Goal: Transaction & Acquisition: Obtain resource

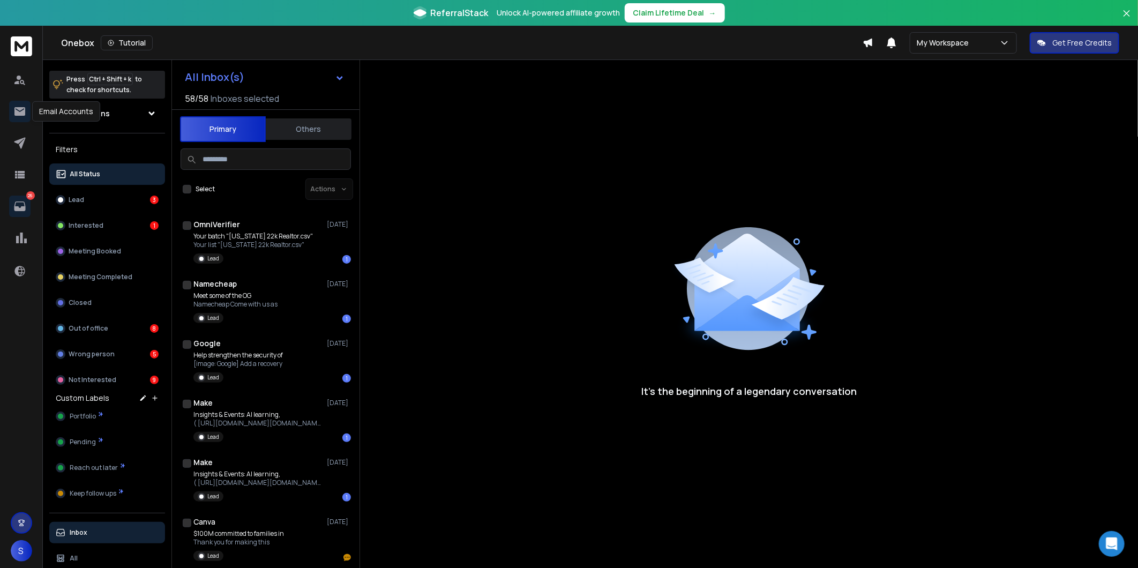
click at [10, 106] on link at bounding box center [19, 111] width 21 height 21
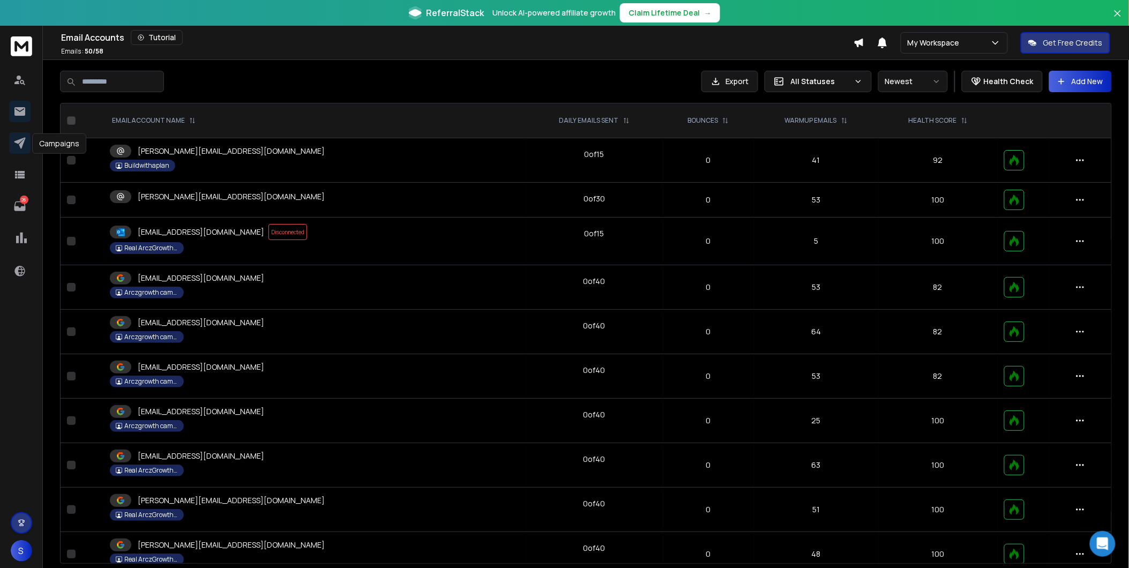
click at [23, 145] on icon at bounding box center [19, 143] width 13 height 13
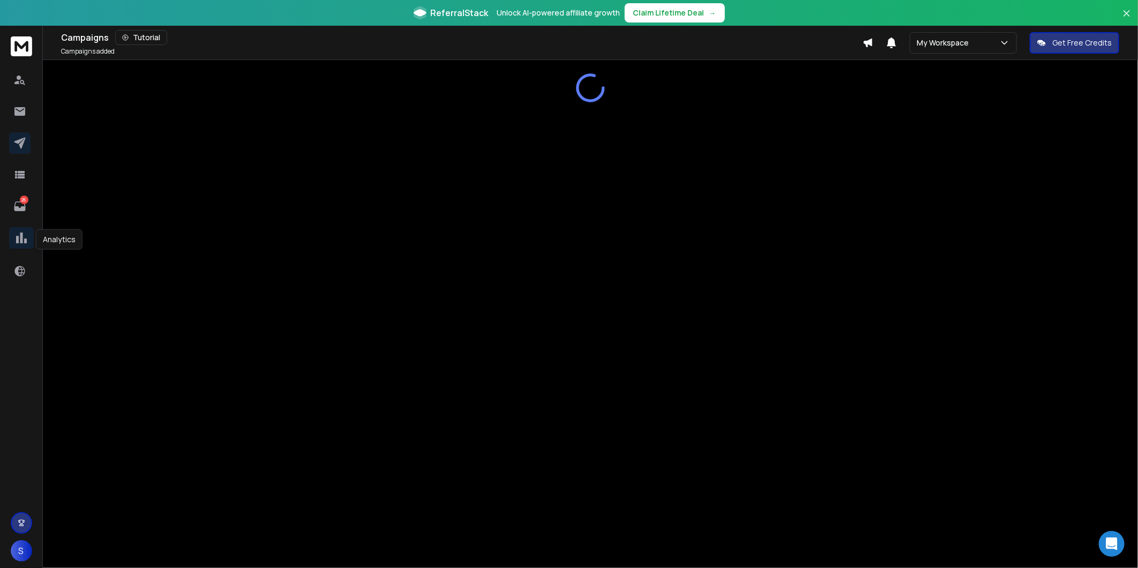
click at [25, 235] on icon at bounding box center [21, 238] width 16 height 16
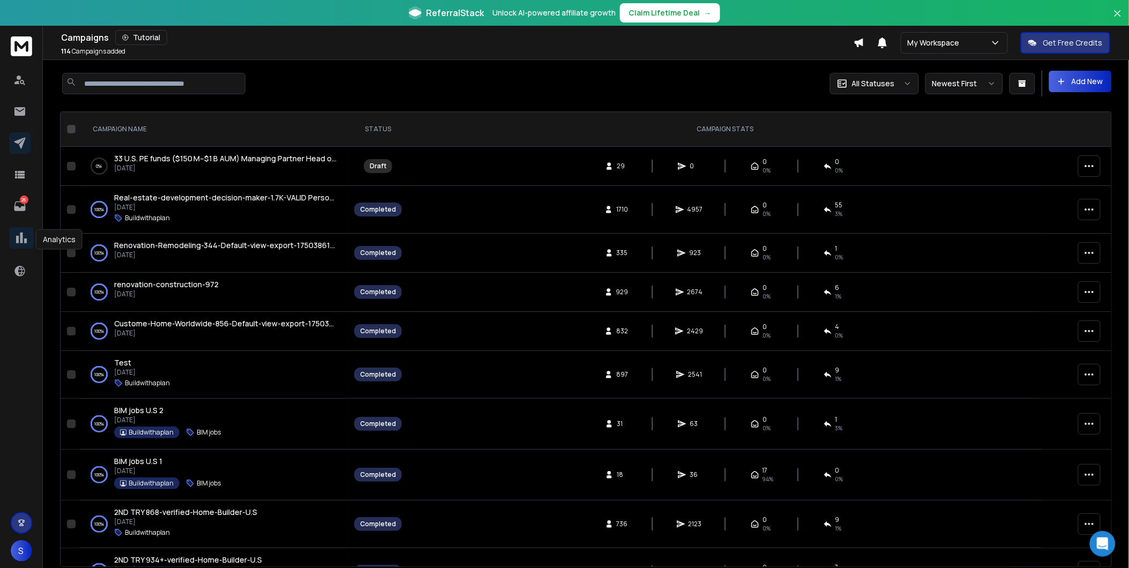
click at [23, 243] on icon at bounding box center [21, 238] width 16 height 16
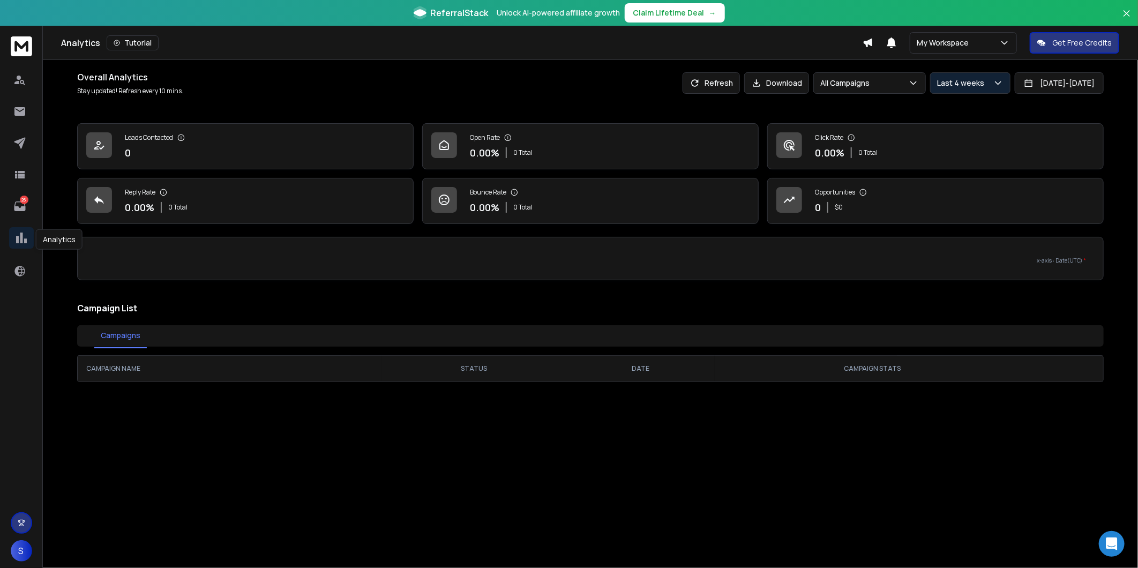
click at [945, 76] on button "Last 4 weeks" at bounding box center [970, 82] width 80 height 21
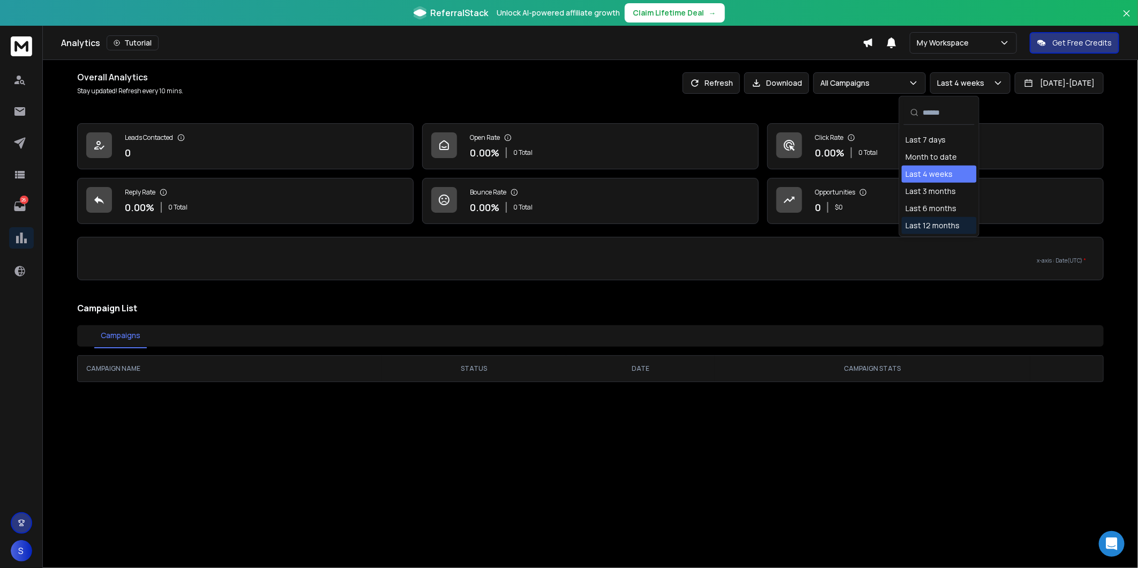
click at [950, 218] on div "Last 12 months" at bounding box center [939, 225] width 75 height 17
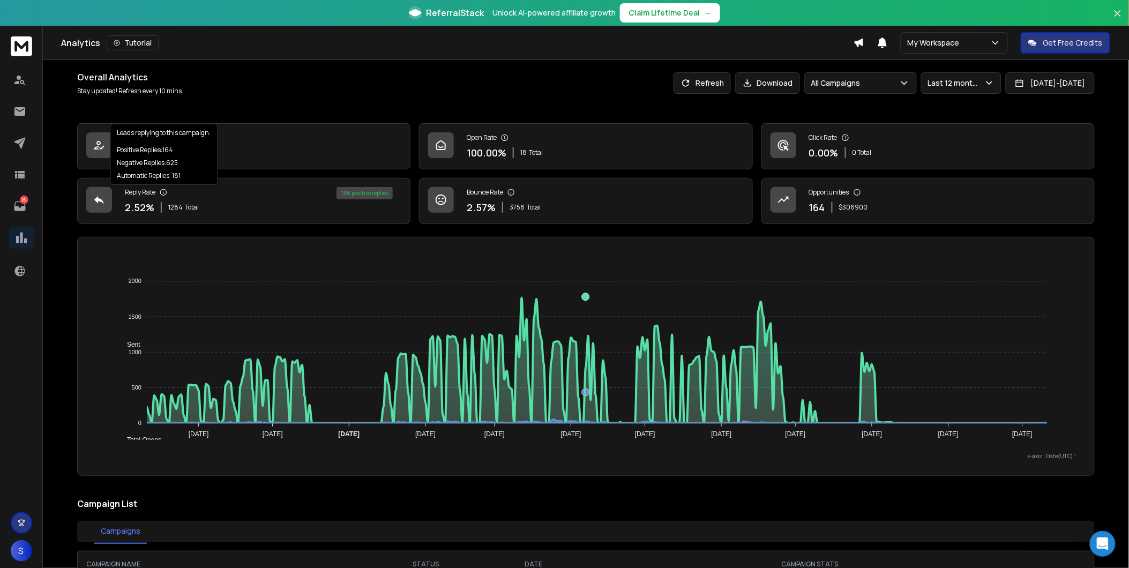
click at [162, 189] on icon at bounding box center [164, 193] width 8 height 8
click at [162, 190] on icon at bounding box center [163, 192] width 6 height 6
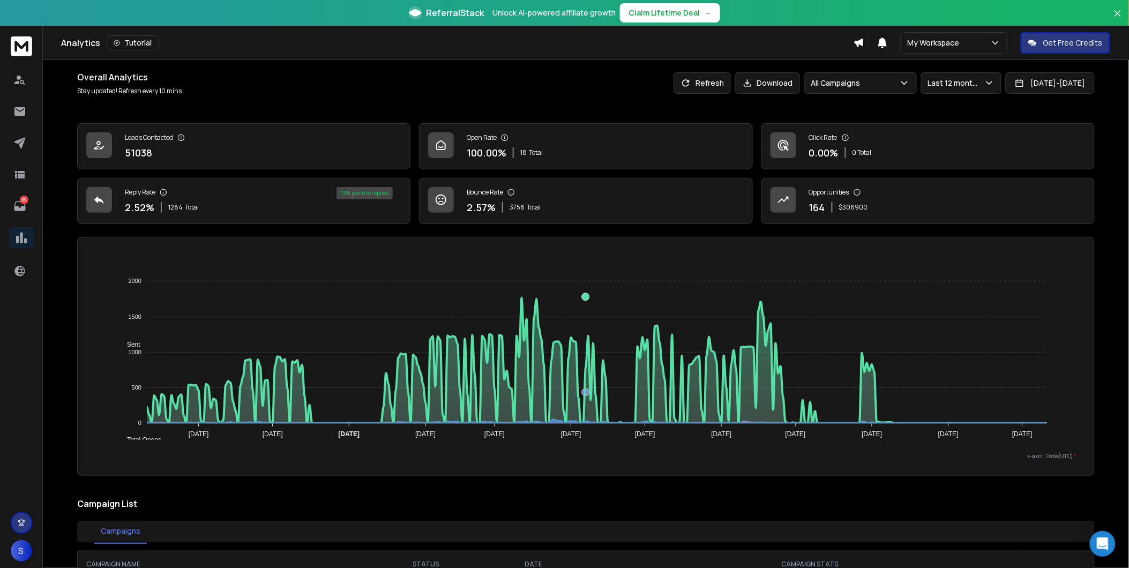
click at [162, 190] on icon at bounding box center [163, 192] width 6 height 6
click at [163, 190] on icon at bounding box center [164, 193] width 8 height 8
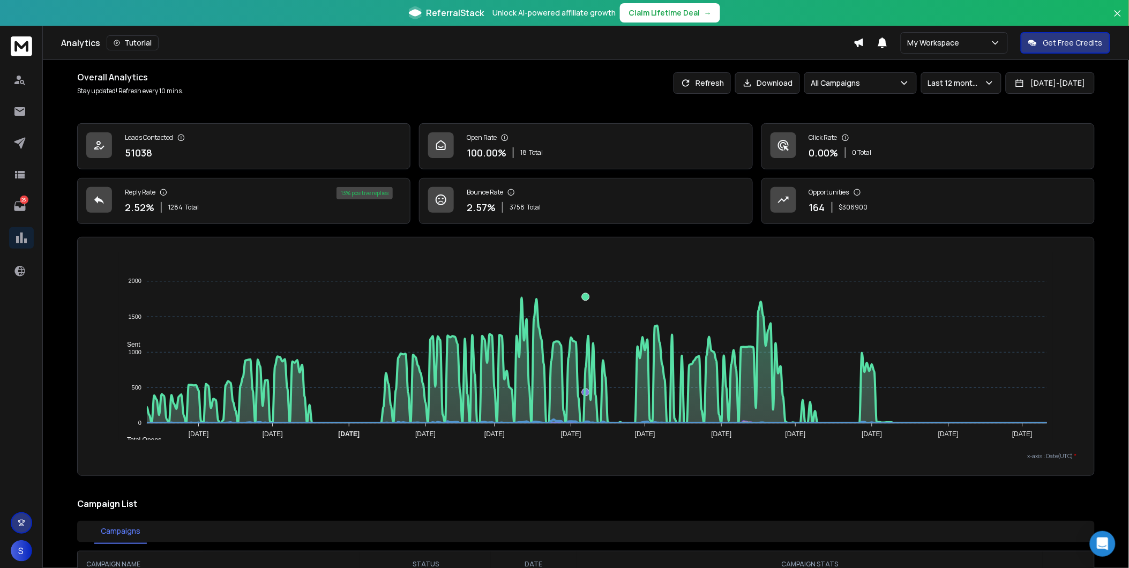
click at [163, 190] on icon at bounding box center [164, 193] width 8 height 8
click at [188, 133] on link "Leads Contacted 51038" at bounding box center [243, 146] width 333 height 46
drag, startPoint x: 223, startPoint y: 85, endPoint x: 272, endPoint y: 108, distance: 54.7
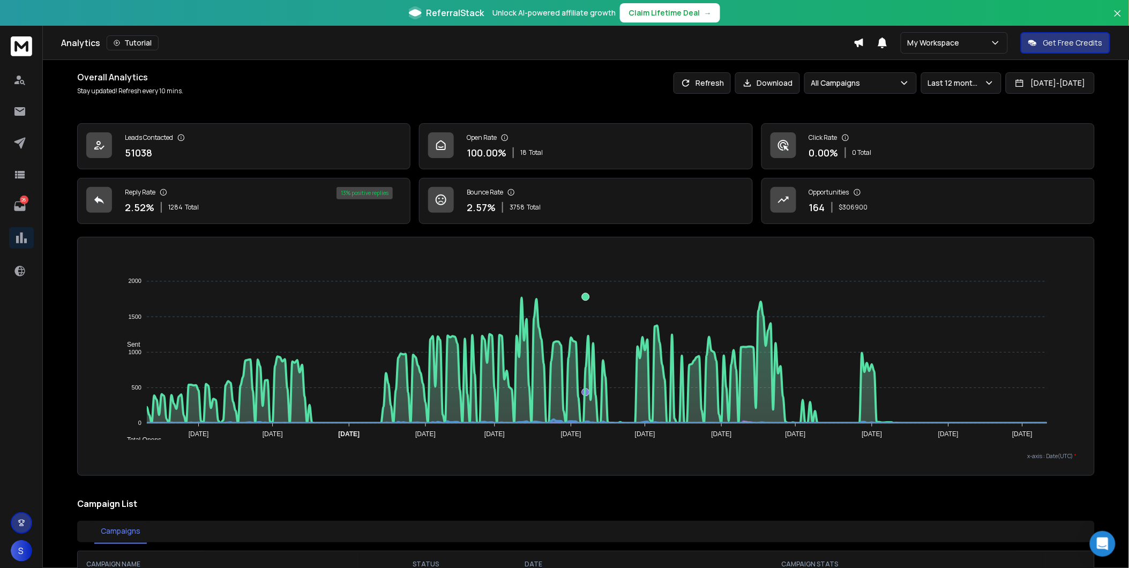
click at [200, 90] on div "Overall Analytics Stay updated! Refresh every 10 mins. Refresh Download All Cam…" at bounding box center [586, 83] width 1018 height 25
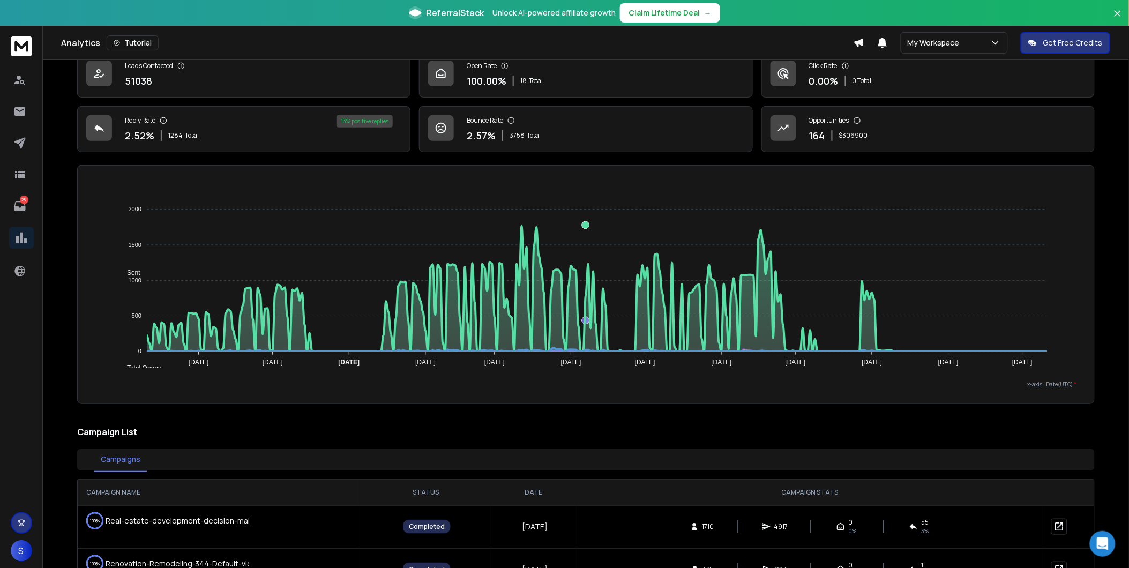
scroll to position [59, 0]
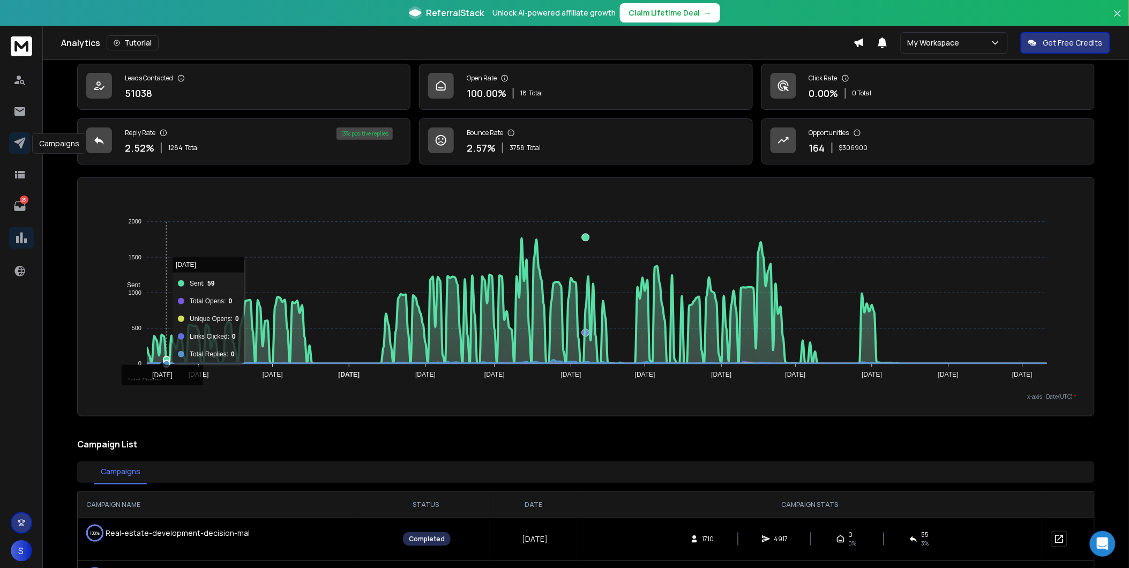
click at [16, 145] on icon at bounding box center [19, 143] width 13 height 13
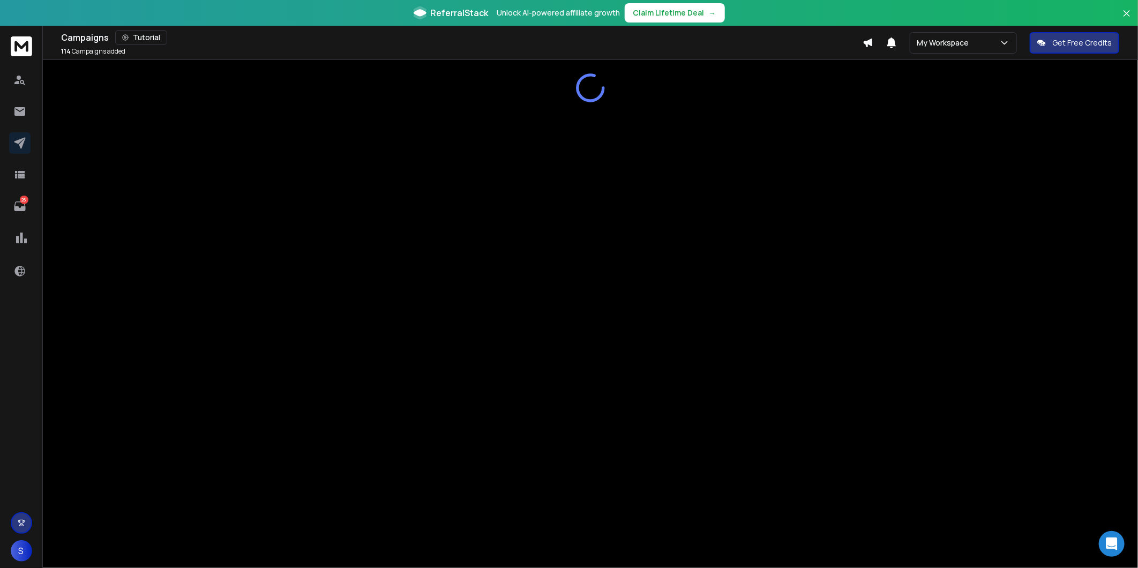
click at [200, 31] on div "Campaigns Tutorial" at bounding box center [462, 37] width 802 height 15
click at [88, 52] on p "114 Campaigns added" at bounding box center [93, 51] width 64 height 9
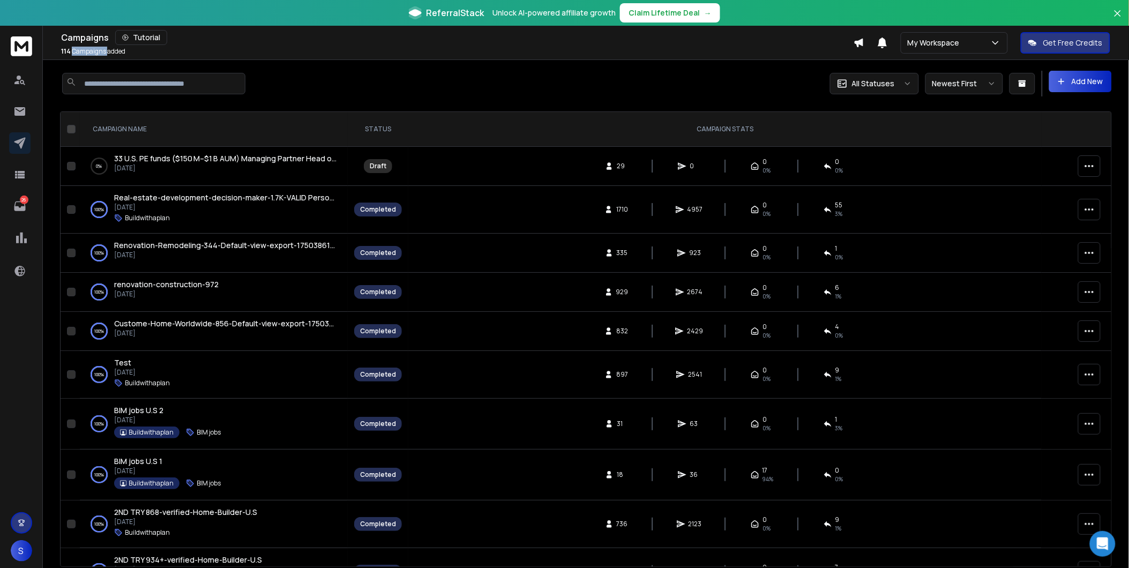
click at [303, 72] on div at bounding box center [323, 84] width 526 height 26
click at [204, 195] on span "Real-estate-development-decision-maker-1.7K-VALID Personalized" at bounding box center [234, 197] width 241 height 10
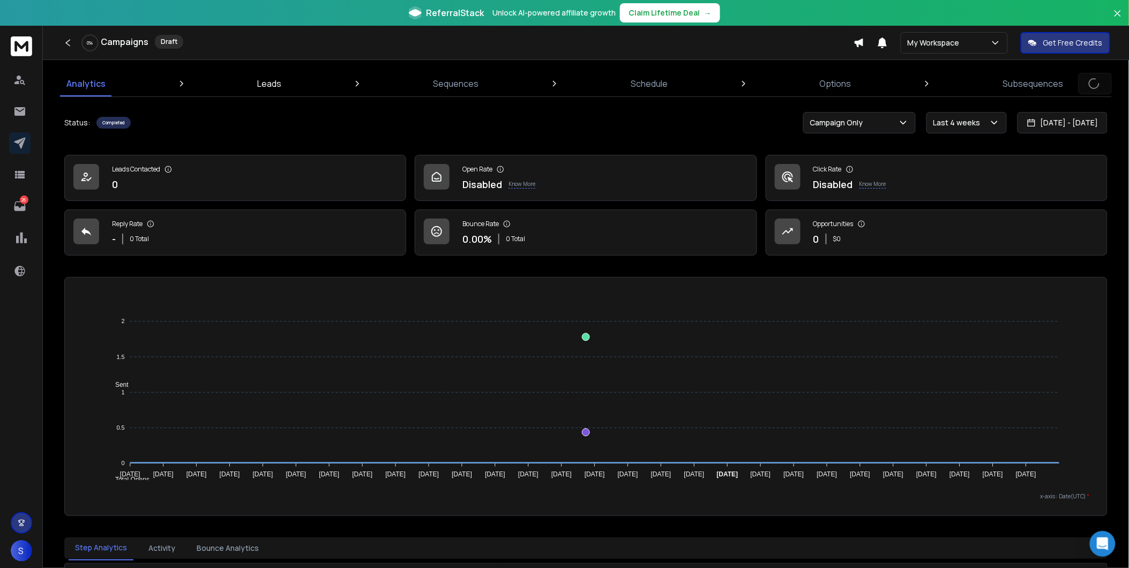
click at [265, 85] on p "Leads" at bounding box center [269, 83] width 24 height 13
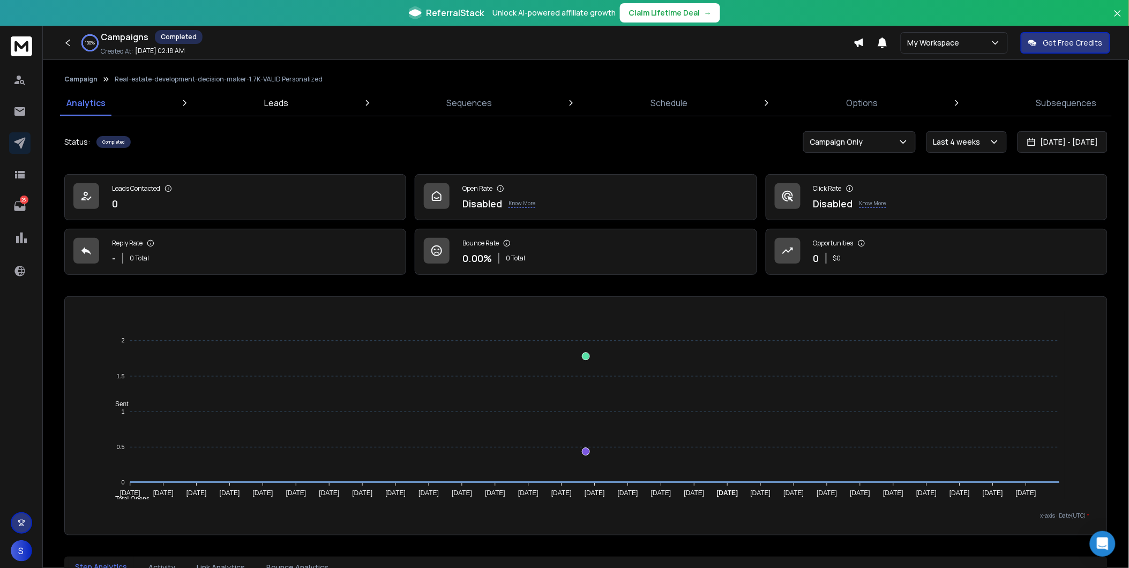
click at [285, 105] on p "Leads" at bounding box center [276, 102] width 24 height 13
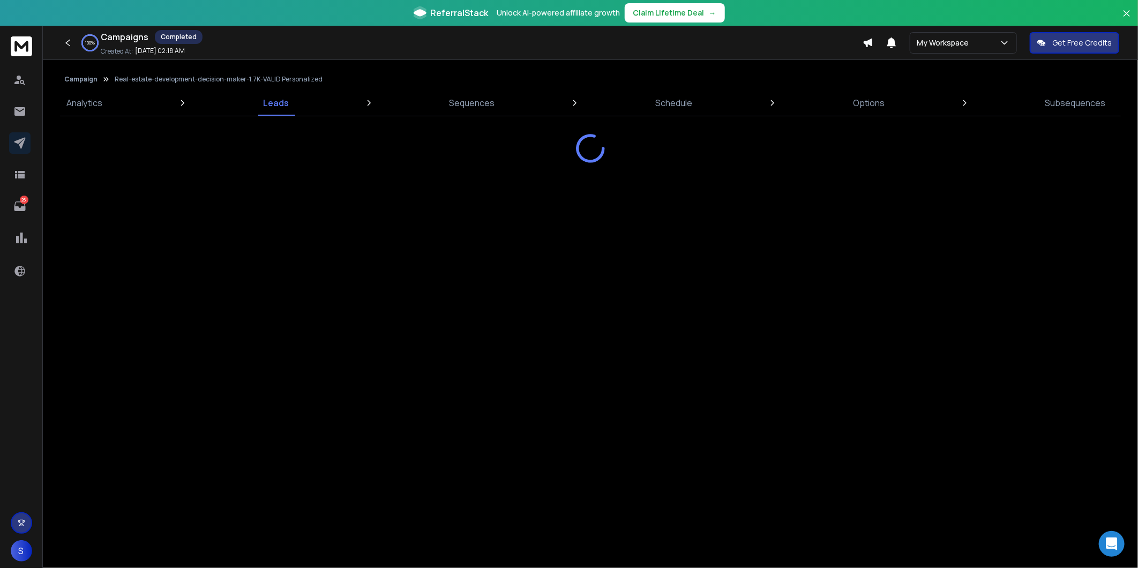
click at [328, 68] on div "Campaign Real-estate-development-decision-maker-1.7K-VALID Personalized Analyti…" at bounding box center [590, 120] width 1095 height 121
click at [320, 80] on div "Campaign Real-estate-development-decision-maker-1.7K-VALID Personalized" at bounding box center [590, 79] width 1053 height 9
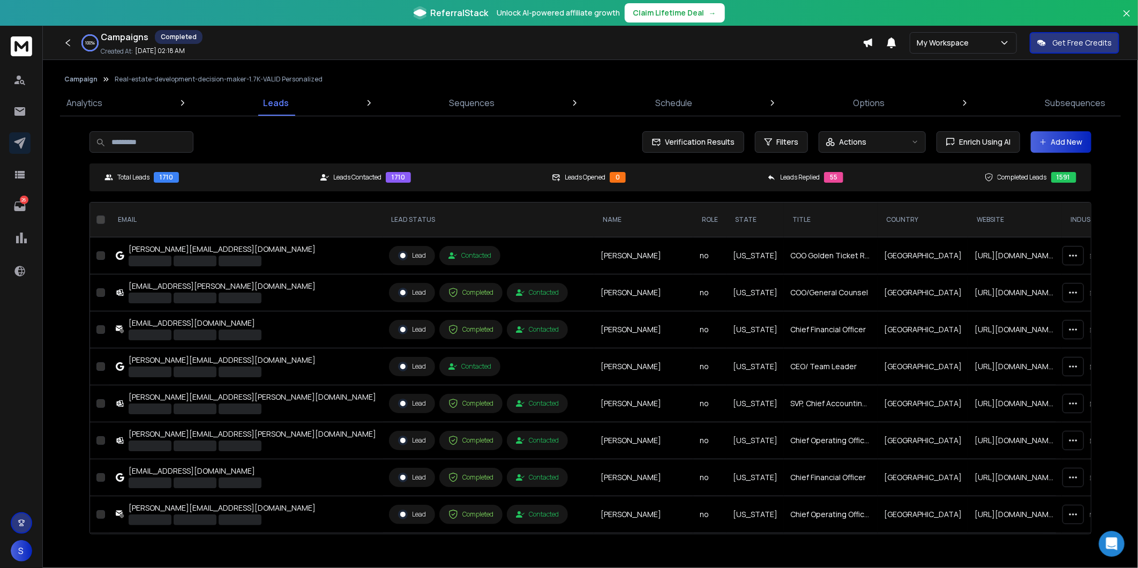
click at [320, 80] on div "Campaign Real-estate-development-decision-maker-1.7K-VALID Personalized" at bounding box center [590, 79] width 1053 height 9
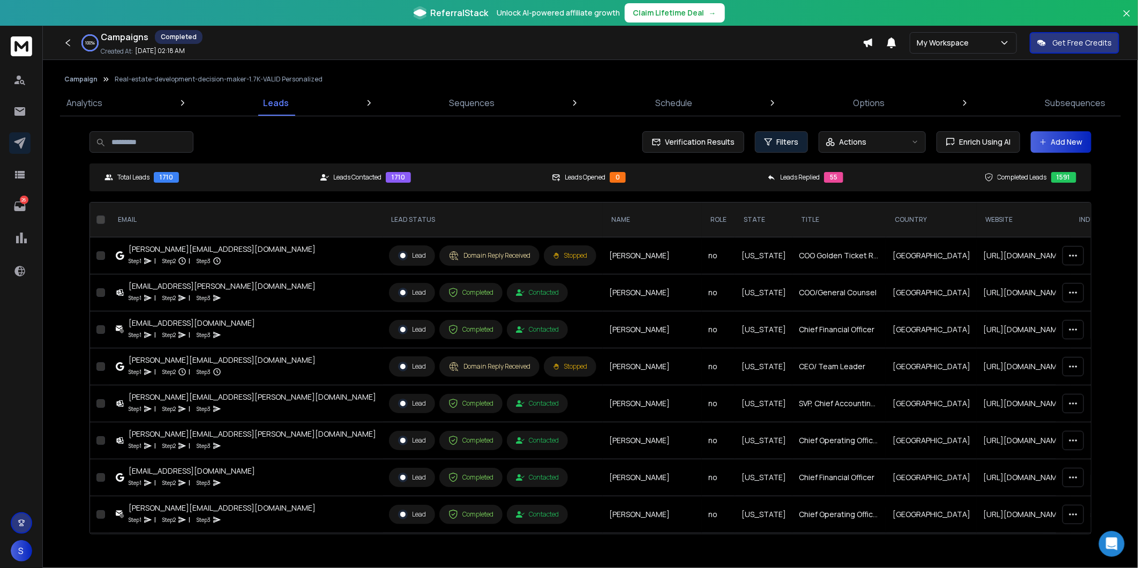
click at [779, 140] on span "Filters" at bounding box center [788, 142] width 22 height 11
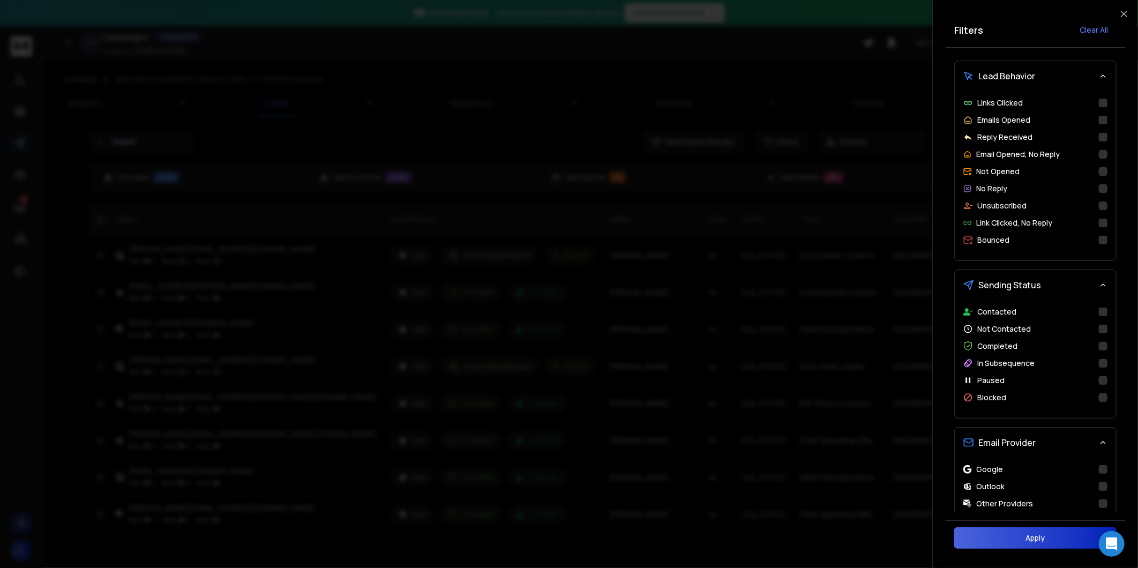
click at [805, 170] on div at bounding box center [569, 284] width 1138 height 568
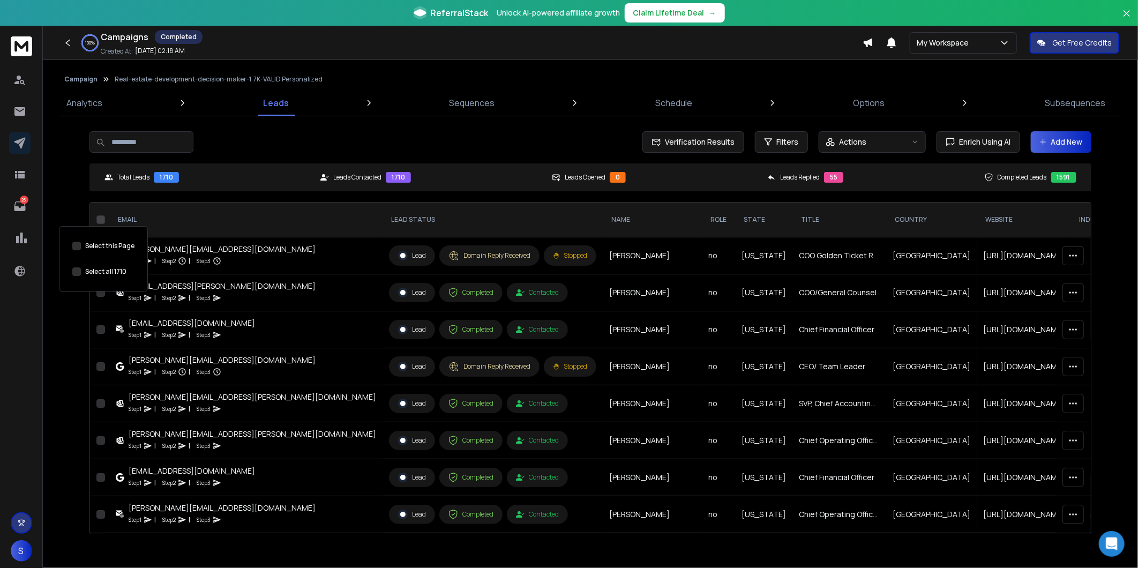
click at [102, 218] on button "Select this Page" at bounding box center [100, 219] width 9 height 9
click at [79, 272] on button "Select this Page" at bounding box center [76, 271] width 9 height 9
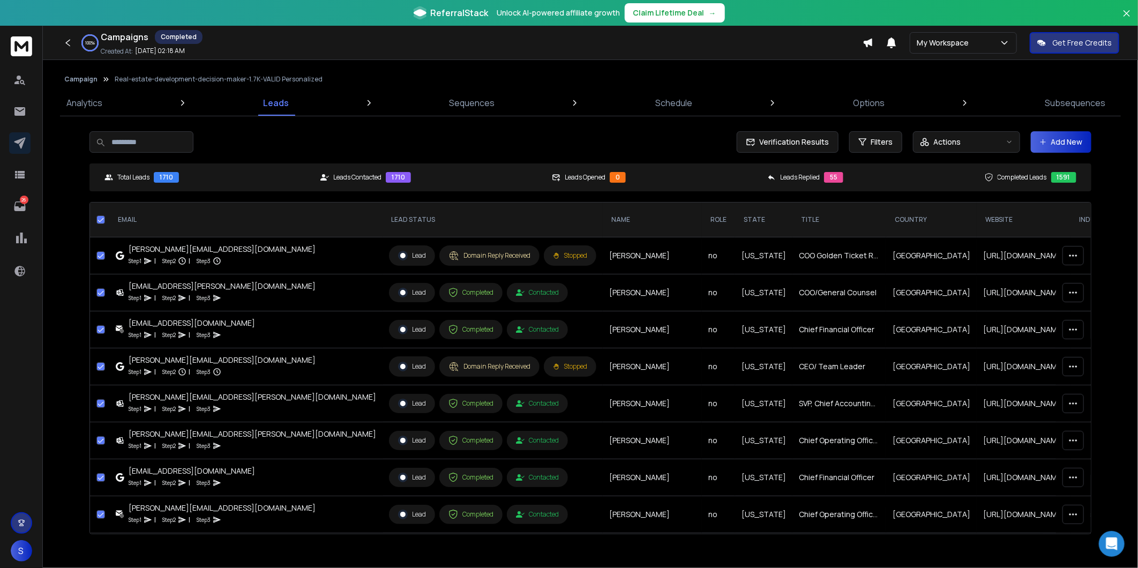
click at [1023, 138] on div "Verification Results Filters Actions Add New" at bounding box center [914, 141] width 355 height 21
click at [1013, 143] on icon "button" at bounding box center [1010, 142] width 8 height 9
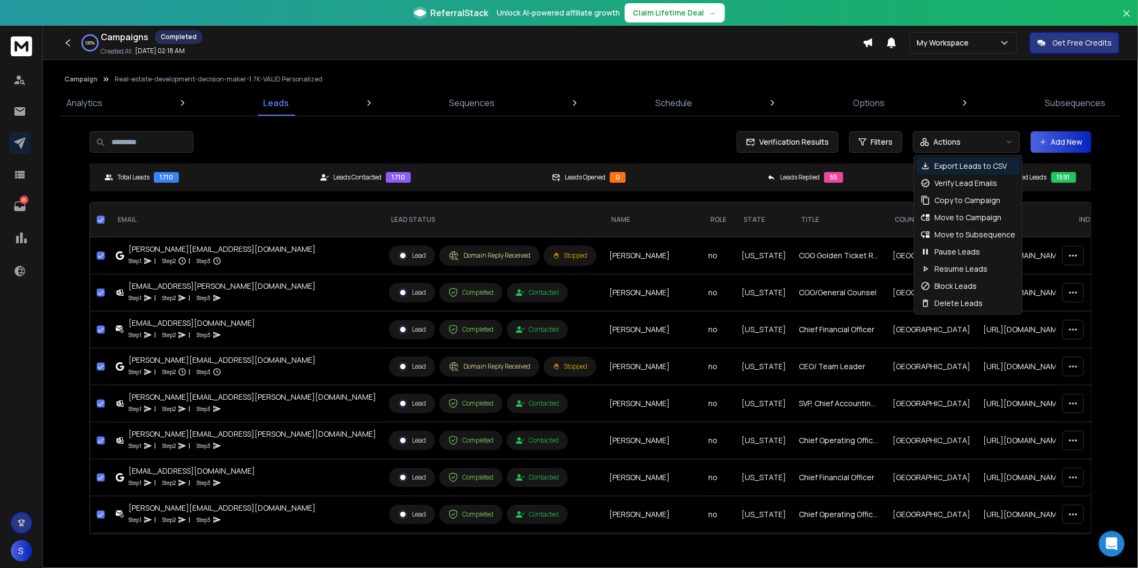
click at [966, 163] on p "Export Leads to CSV" at bounding box center [971, 166] width 72 height 11
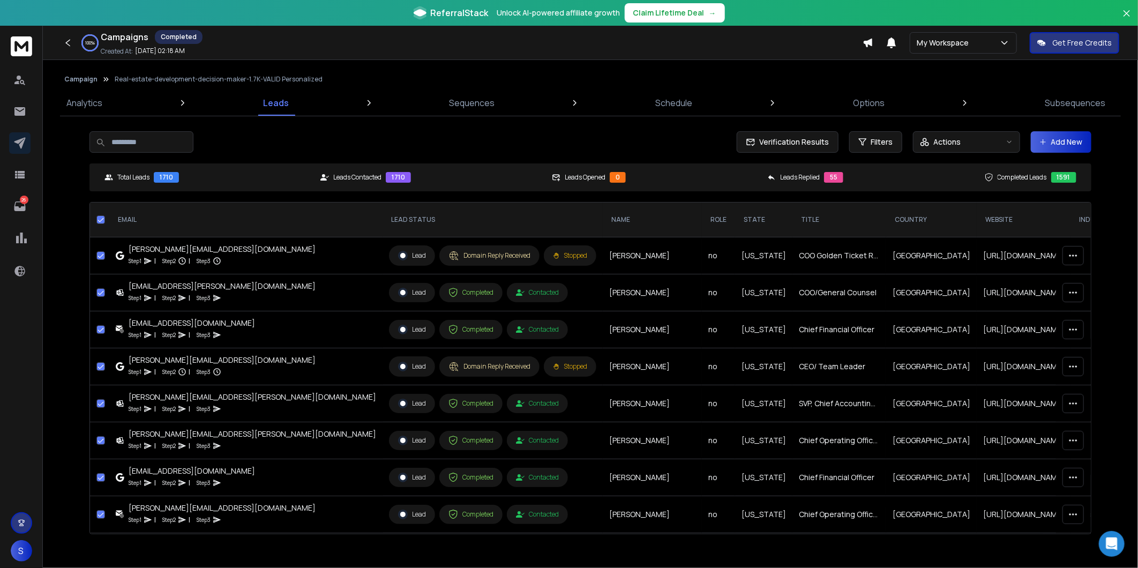
drag, startPoint x: 94, startPoint y: 79, endPoint x: 344, endPoint y: 63, distance: 250.8
click at [344, 63] on div "Campaign Real-estate-development-decision-maker-1.7K-VALID Personalized Analyti…" at bounding box center [590, 299] width 1095 height 479
click at [84, 72] on div "Campaign Real-estate-development-decision-maker-1.7K-VALID Personalized" at bounding box center [590, 79] width 1061 height 17
click at [84, 77] on button "Campaign" at bounding box center [80, 79] width 33 height 9
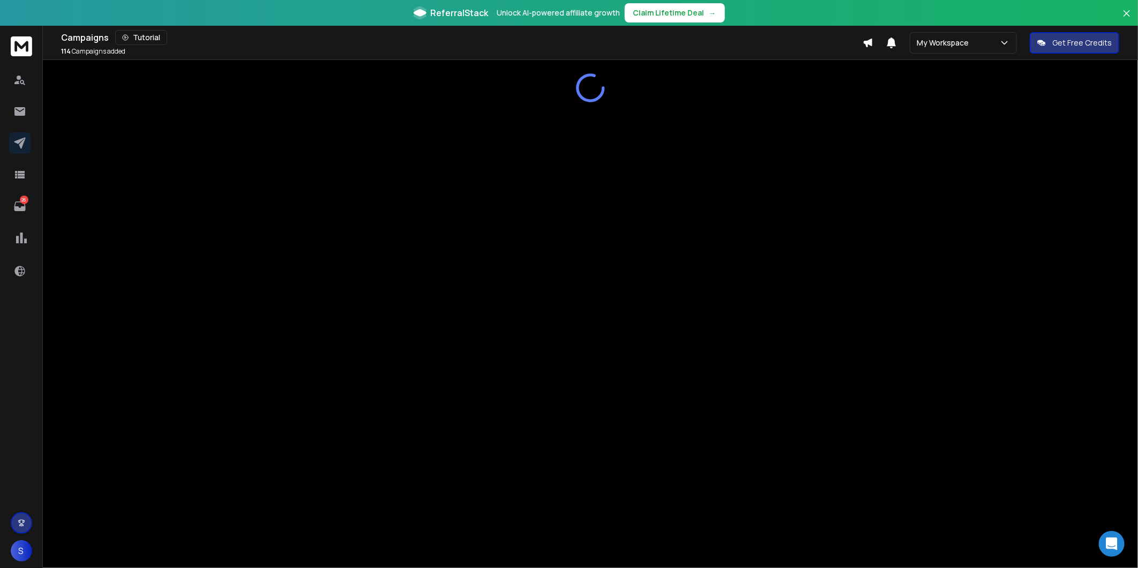
click at [1127, 13] on icon "Close banner" at bounding box center [1127, 13] width 6 height 6
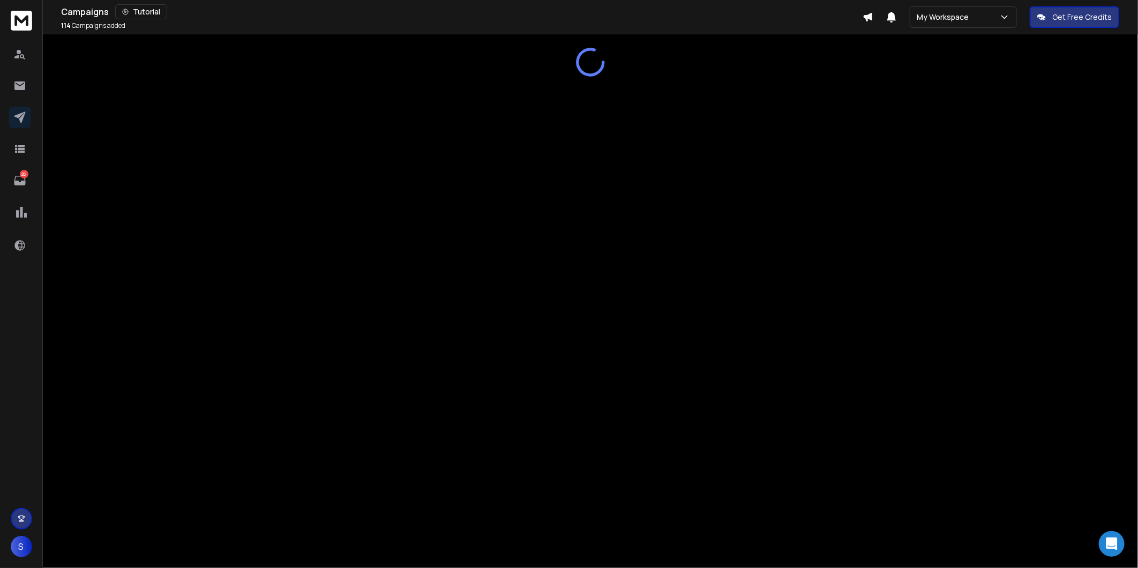
click at [289, 11] on div "Campaigns Tutorial" at bounding box center [462, 11] width 802 height 15
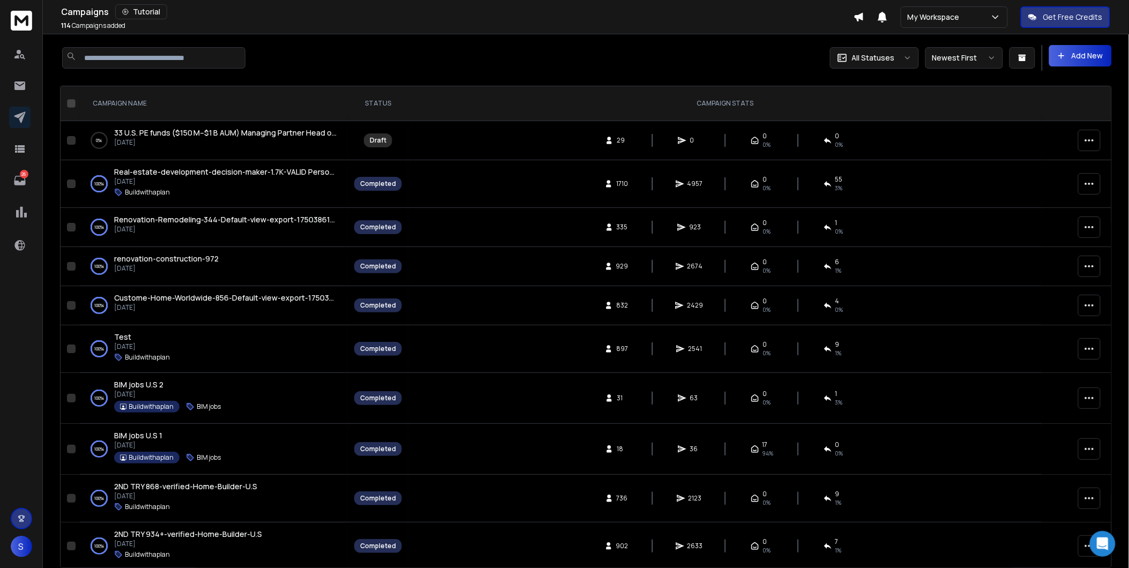
click at [239, 214] on span "Renovation-Remodeling-344-Default-view-export-1750386196893" at bounding box center [233, 219] width 239 height 10
click at [199, 217] on span "Renovation-Remodeling-344-Default-view-export-1750386196893" at bounding box center [233, 219] width 239 height 10
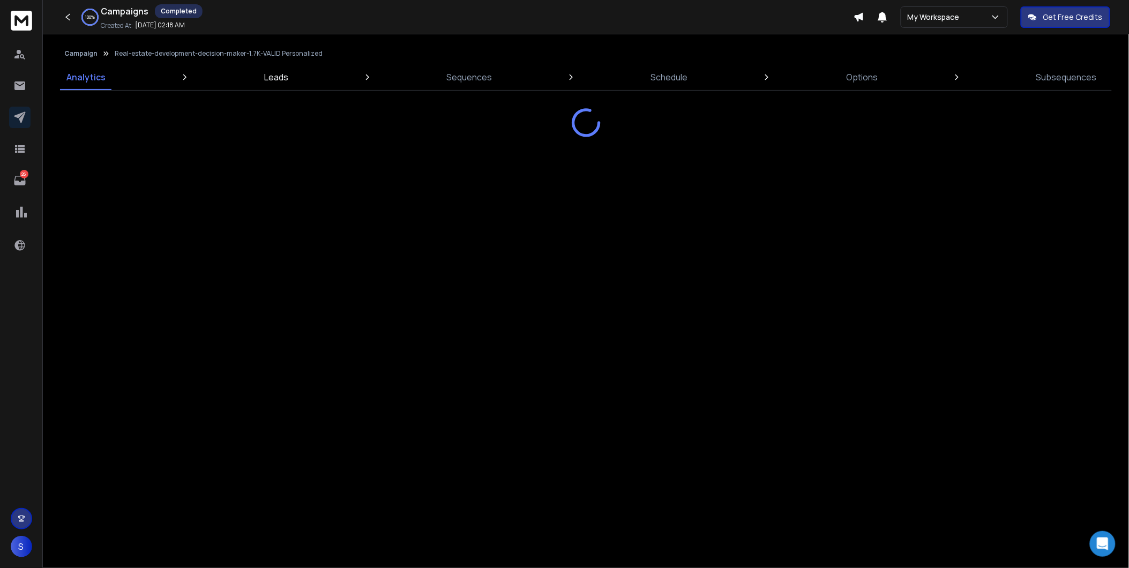
drag, startPoint x: 281, startPoint y: 73, endPoint x: 285, endPoint y: 83, distance: 10.4
click at [281, 73] on p "Leads" at bounding box center [276, 77] width 24 height 13
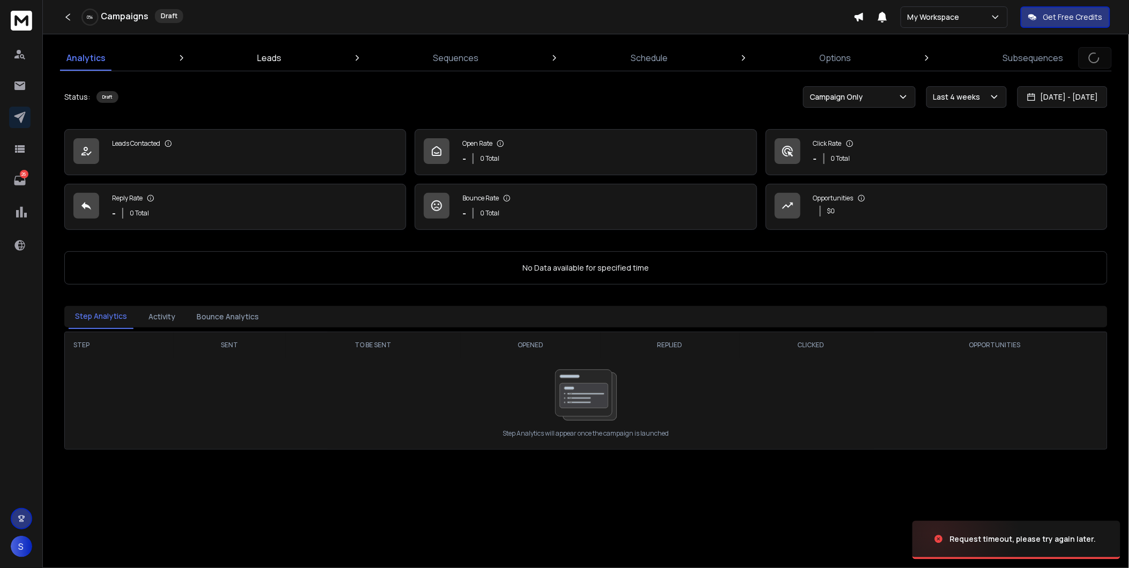
click at [265, 58] on p "Leads" at bounding box center [269, 57] width 24 height 13
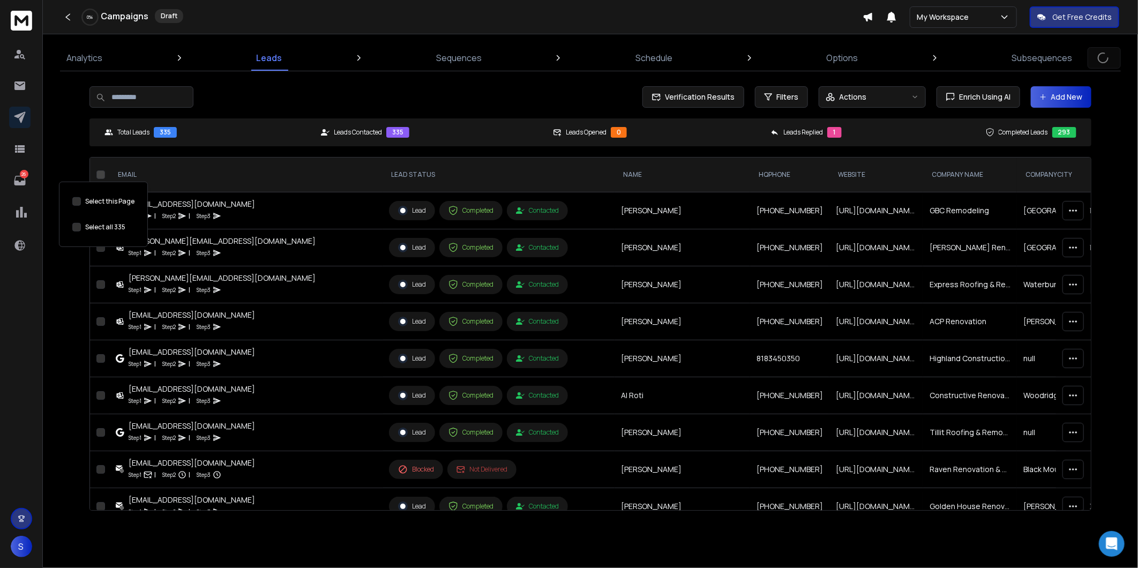
click at [99, 172] on button "Select this Page" at bounding box center [100, 174] width 9 height 9
click at [71, 226] on div "Select this Page Select all 335" at bounding box center [103, 215] width 75 height 56
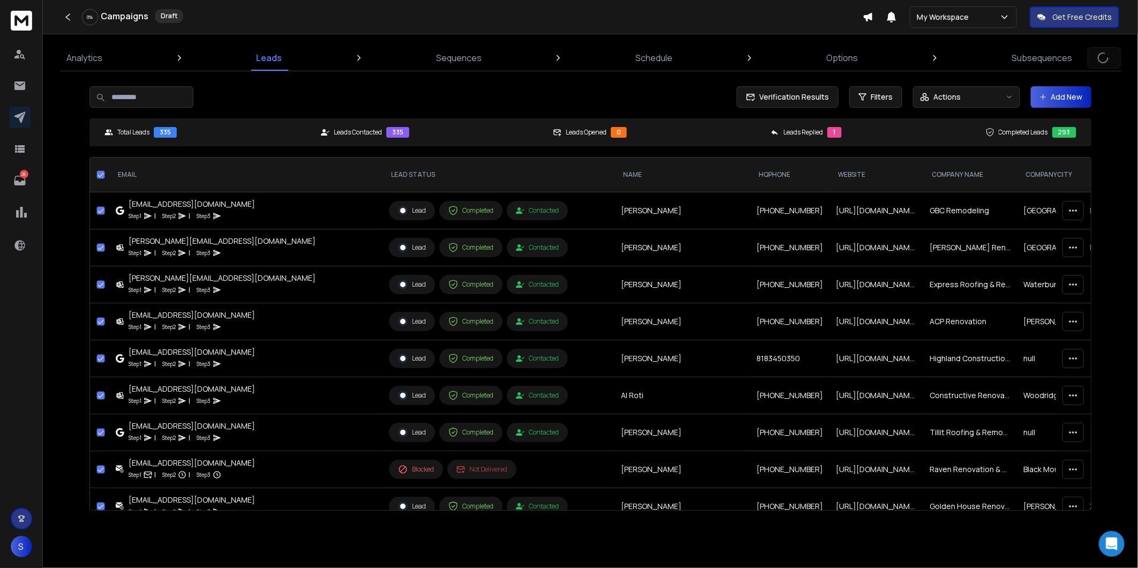
click at [262, 98] on div "Verification Results Filters Actions Add New" at bounding box center [591, 96] width 1002 height 21
drag, startPoint x: 1138, startPoint y: 162, endPoint x: 1138, endPoint y: 190, distance: 27.9
click at [1138, 190] on div "Analytics Leads Sequences Schedule Options Subsequences Verification Results Fi…" at bounding box center [590, 274] width 1095 height 481
click at [1012, 104] on button "Actions" at bounding box center [966, 96] width 107 height 21
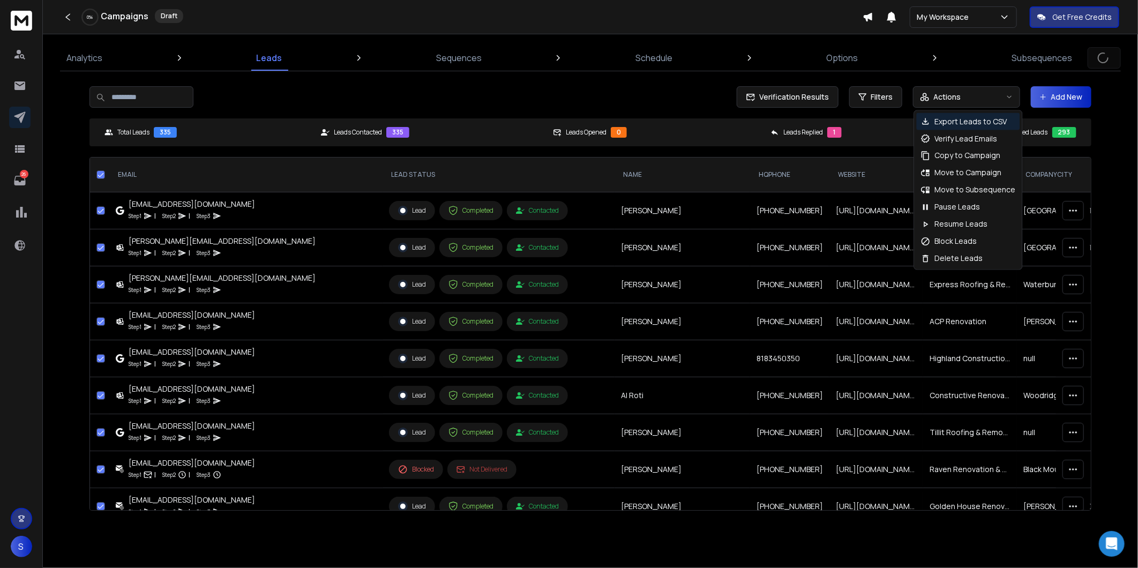
click at [978, 118] on p "Export Leads to CSV" at bounding box center [971, 121] width 72 height 11
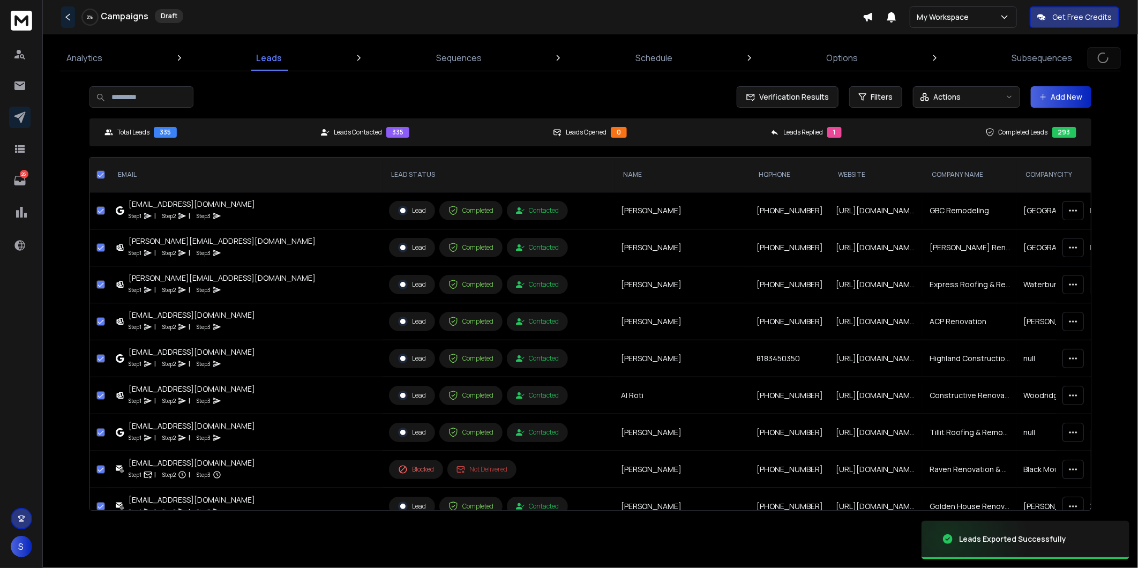
click at [68, 21] on icon at bounding box center [68, 17] width 10 height 10
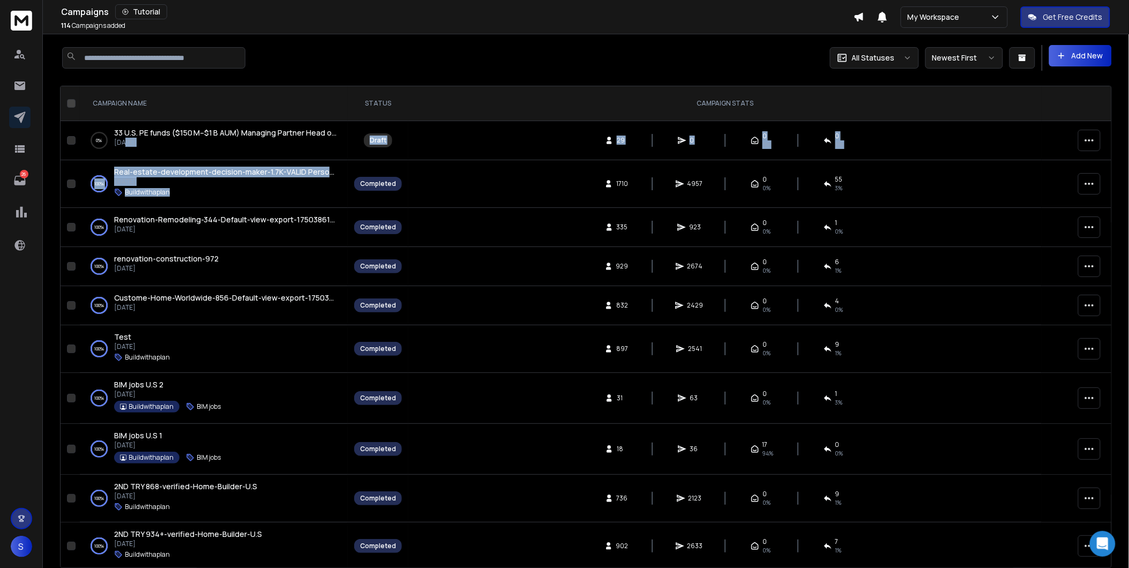
drag, startPoint x: 347, startPoint y: 173, endPoint x: 124, endPoint y: 153, distance: 224.4
drag, startPoint x: 338, startPoint y: 73, endPoint x: 339, endPoint y: 63, distance: 9.7
click at [339, 64] on div "Campaigns 114 Campaigns Added All Statuses Newest First Add New CAMPAIGN NAME S…" at bounding box center [586, 329] width 1052 height 568
copy span "Real-estate-development-decision-maker-1.7K-VALID Personali"
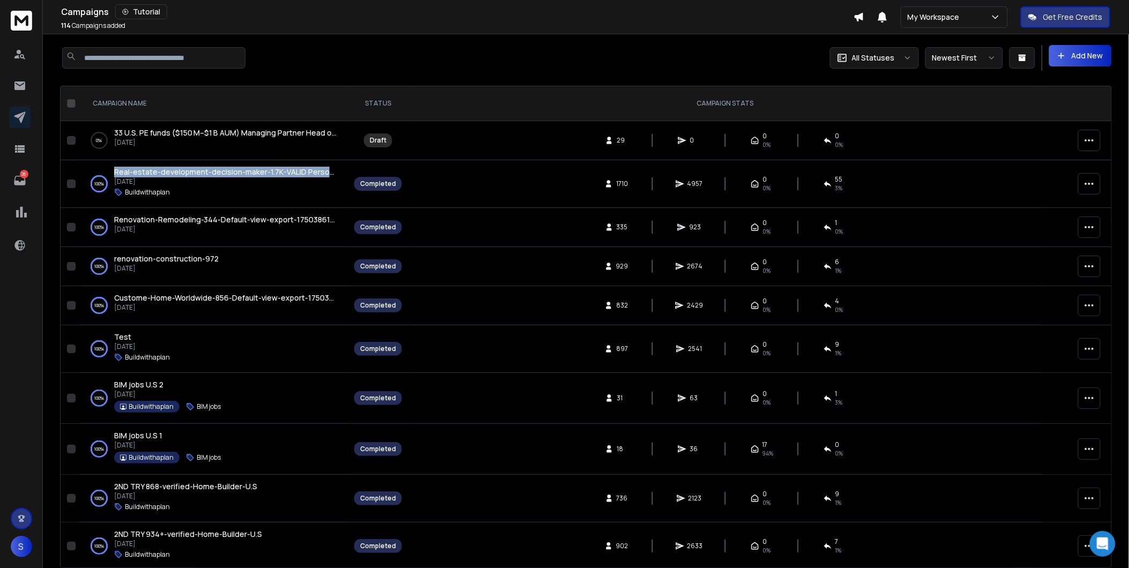
drag, startPoint x: 336, startPoint y: 166, endPoint x: 205, endPoint y: 258, distance: 159.7
click at [117, 166] on td "100 % Real-estate-development-decision-maker-1.7K-VALID Personalized 2 months a…" at bounding box center [214, 184] width 268 height 48
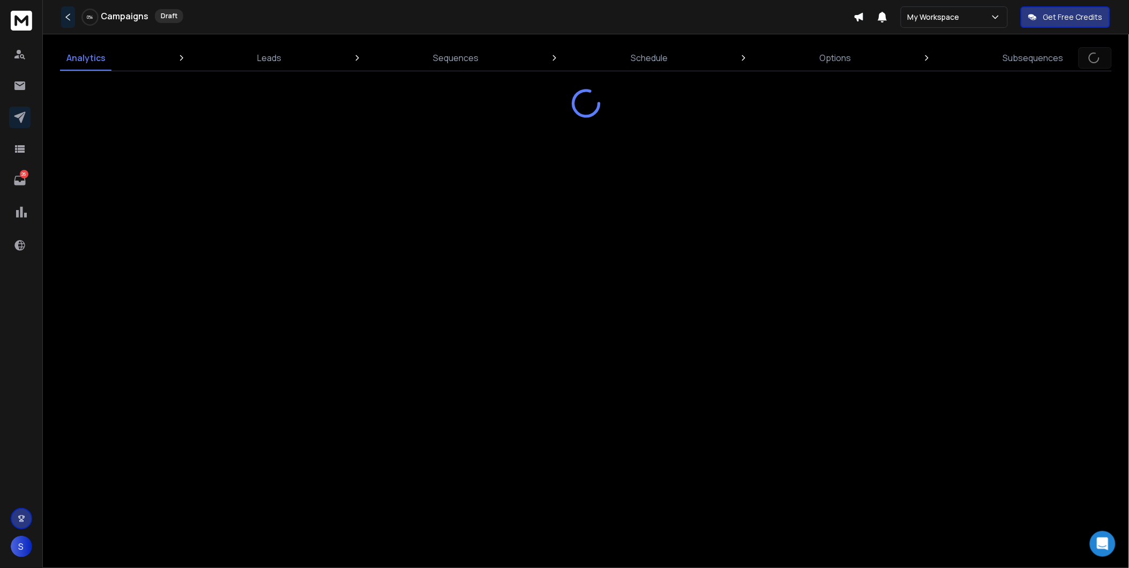
click at [69, 18] on icon at bounding box center [68, 17] width 10 height 10
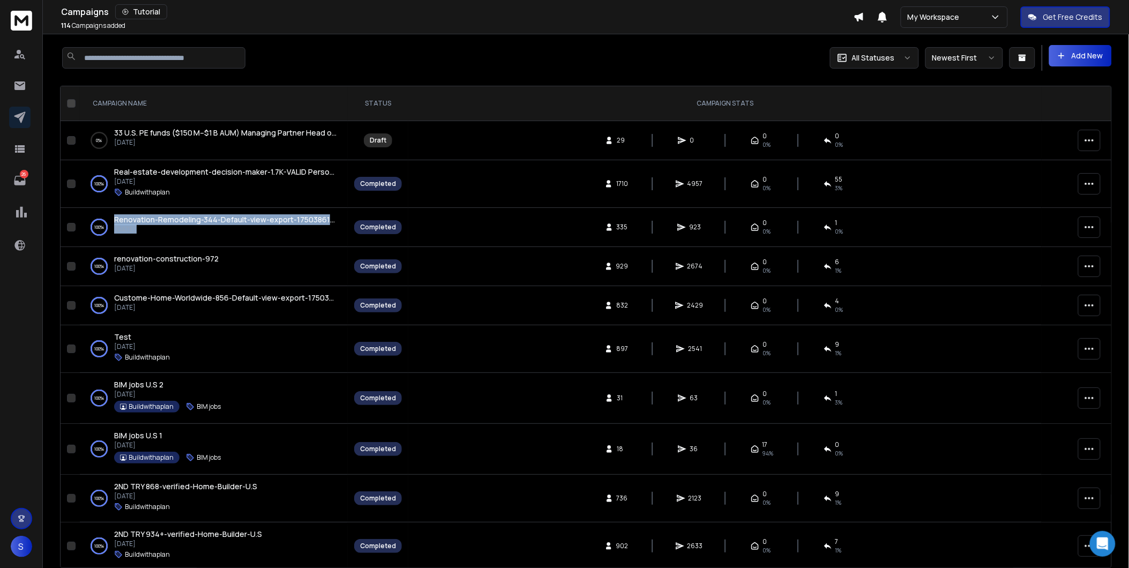
drag, startPoint x: 335, startPoint y: 217, endPoint x: 121, endPoint y: 215, distance: 214.4
click at [117, 217] on tr "100 % Renovation-Remodeling-344-Default-view-export-1750386196893 4 months ago …" at bounding box center [586, 227] width 1051 height 39
click at [280, 84] on div "Campaigns 114 Campaigns Added All Statuses Newest First Add New CAMPAIGN NAME S…" at bounding box center [586, 329] width 1052 height 568
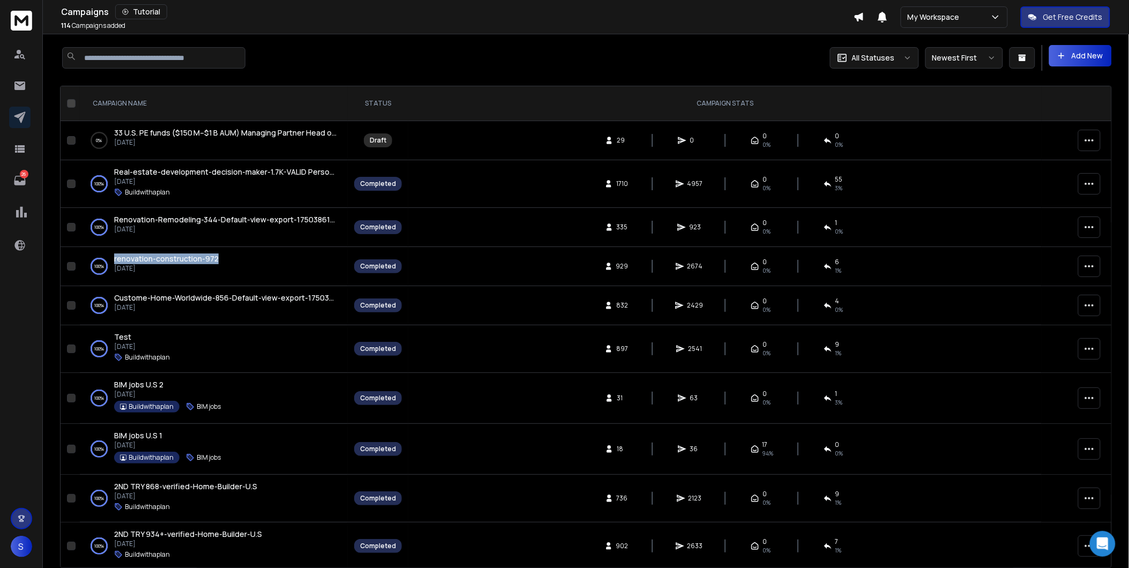
copy span "renovation-construction-972"
drag, startPoint x: 247, startPoint y: 255, endPoint x: 113, endPoint y: 256, distance: 133.5
click at [113, 256] on div "100 % renovation-construction-972 4 months ago" at bounding box center [214, 267] width 247 height 26
click at [395, 47] on div at bounding box center [323, 58] width 526 height 26
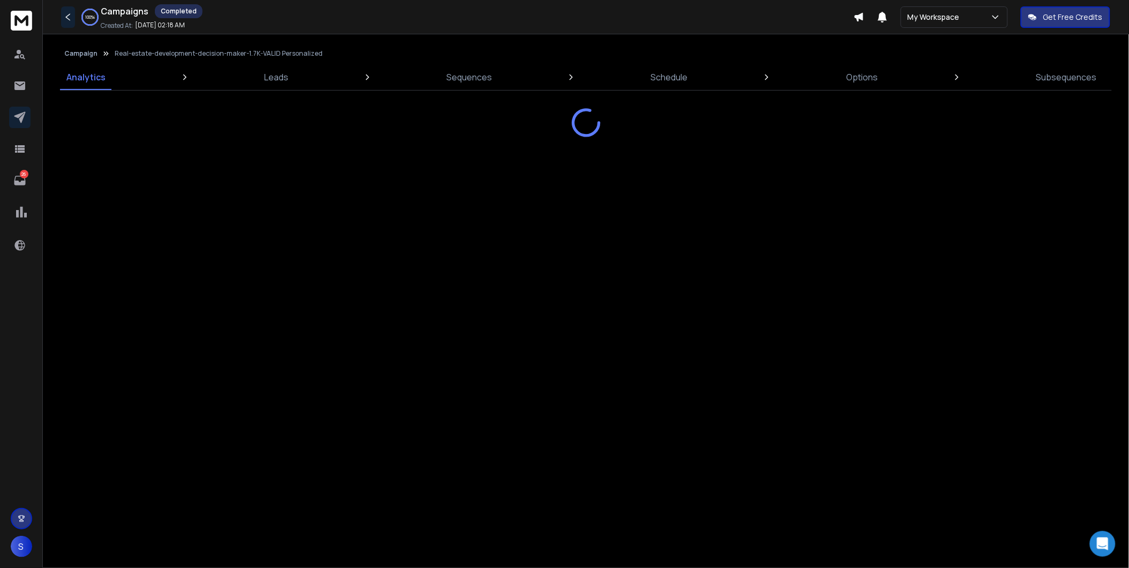
click at [72, 19] on icon at bounding box center [68, 17] width 10 height 10
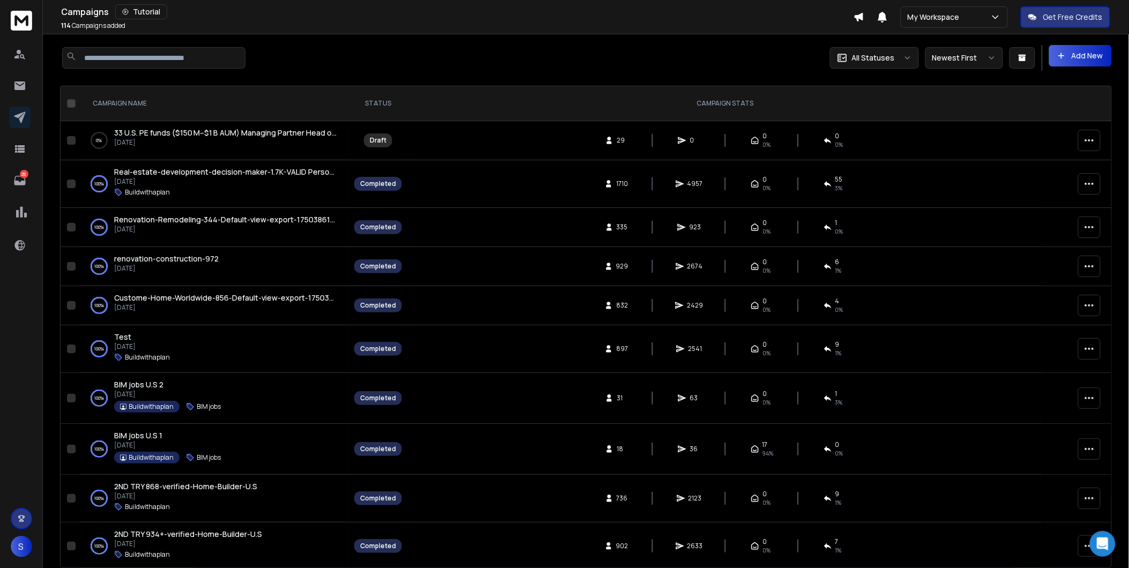
click at [290, 61] on div at bounding box center [323, 58] width 526 height 26
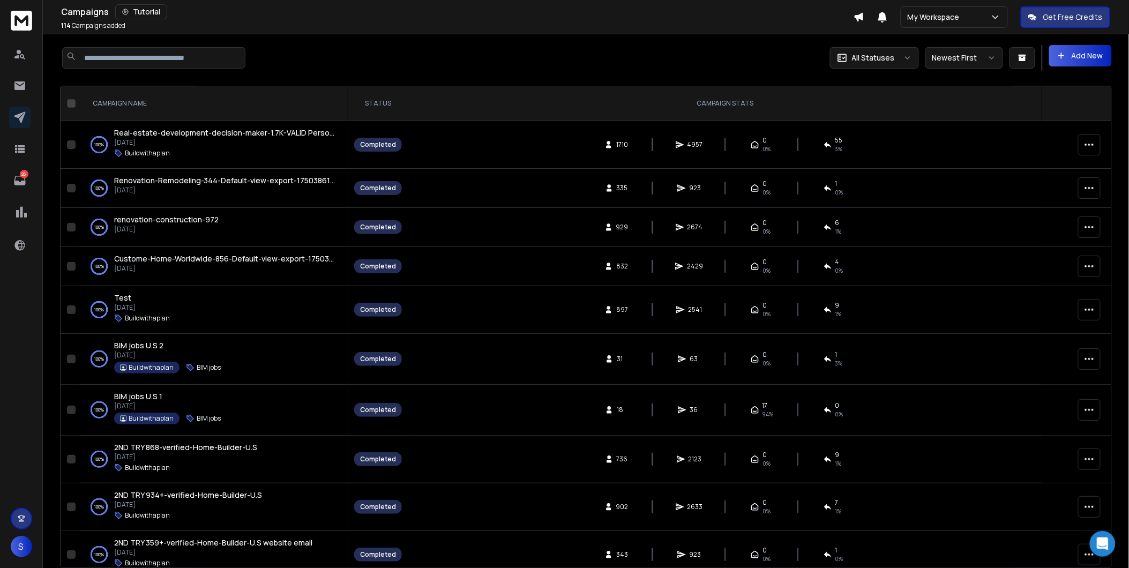
scroll to position [59, 0]
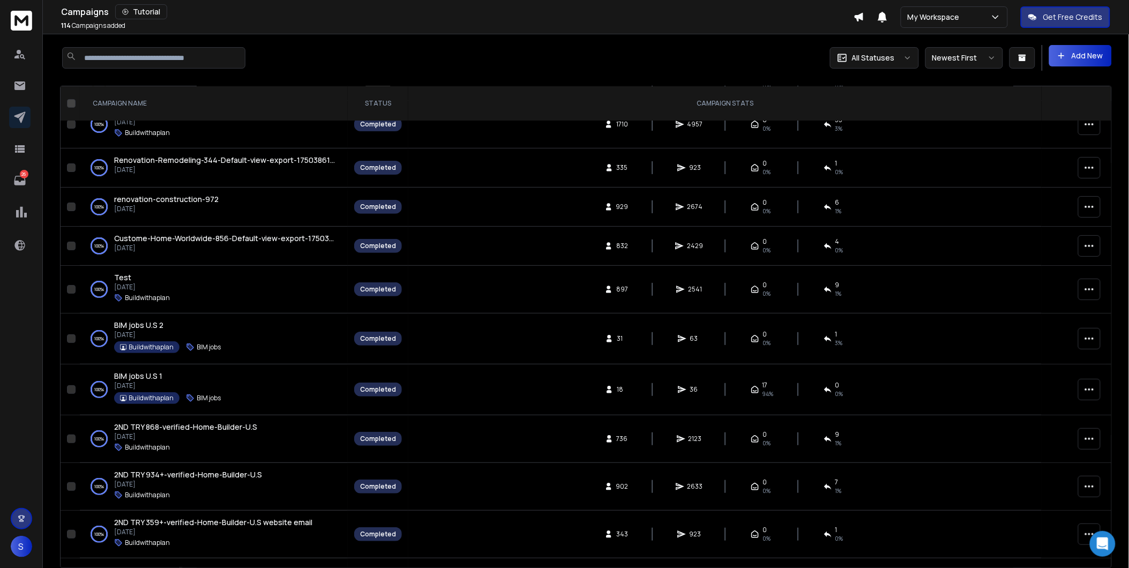
click at [326, 47] on div at bounding box center [323, 58] width 526 height 26
drag, startPoint x: 122, startPoint y: 274, endPoint x: 430, endPoint y: 57, distance: 377.7
click at [430, 57] on div at bounding box center [323, 58] width 526 height 26
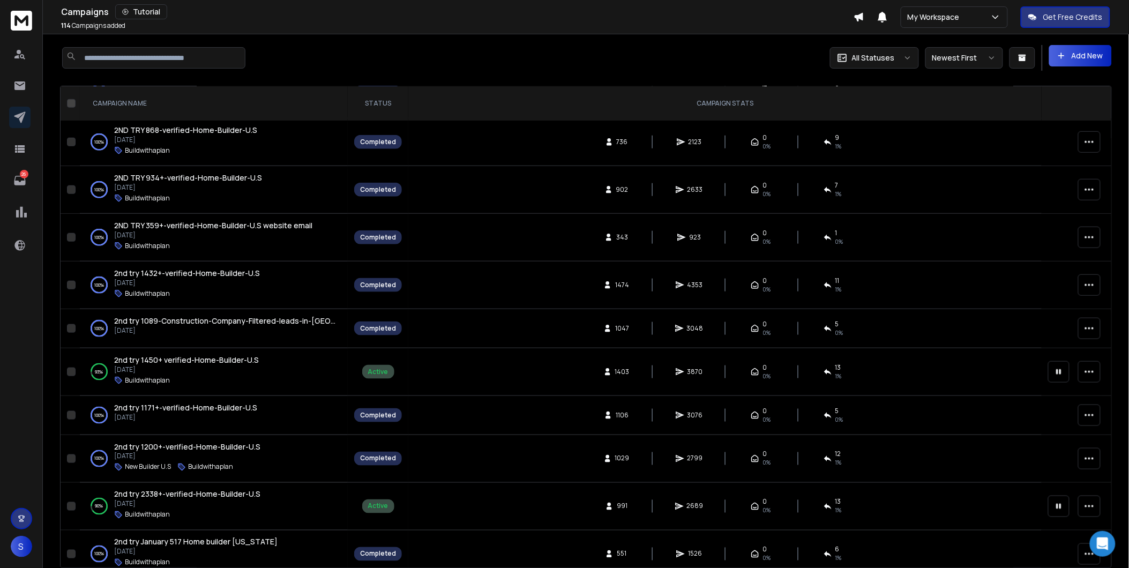
scroll to position [357, 0]
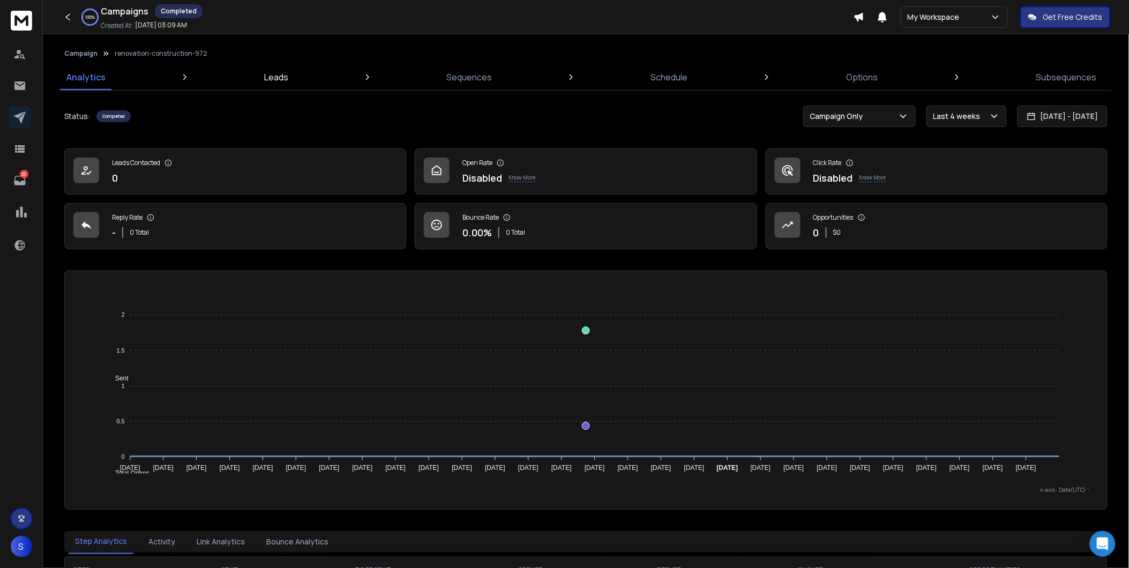
click at [274, 81] on p "Leads" at bounding box center [276, 77] width 24 height 13
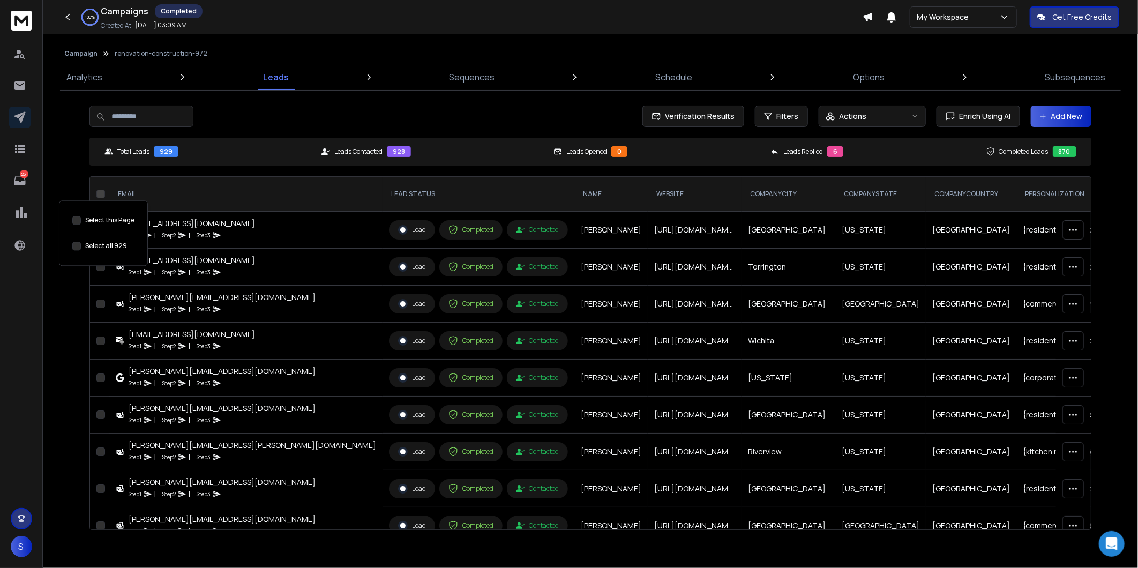
click at [97, 194] on button "Select this Page" at bounding box center [100, 194] width 9 height 9
click at [78, 247] on button "Select this Page" at bounding box center [76, 246] width 9 height 9
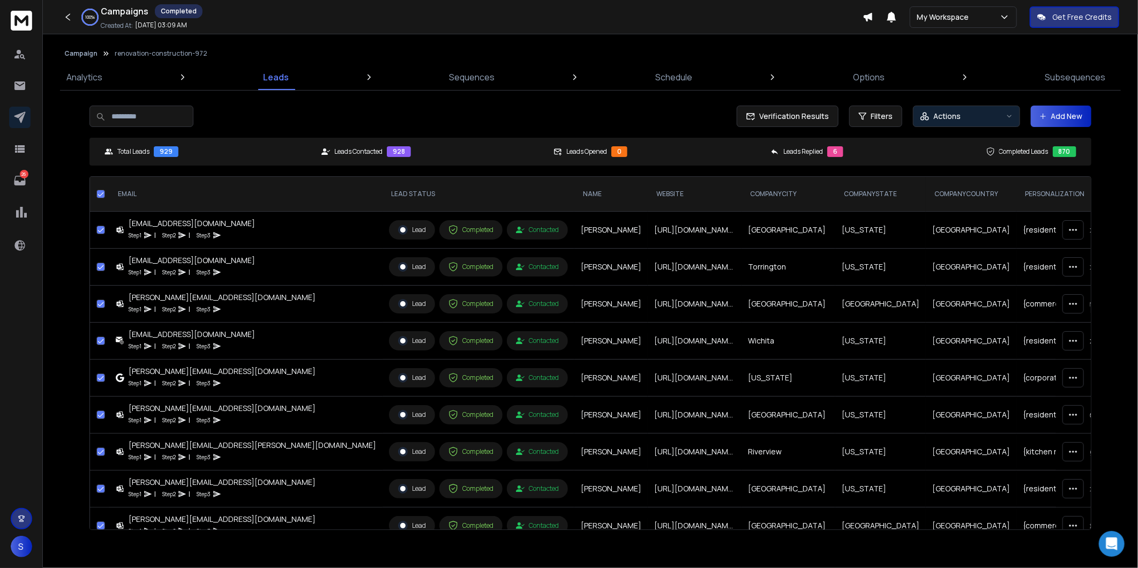
click at [1004, 116] on button "Actions" at bounding box center [966, 116] width 107 height 21
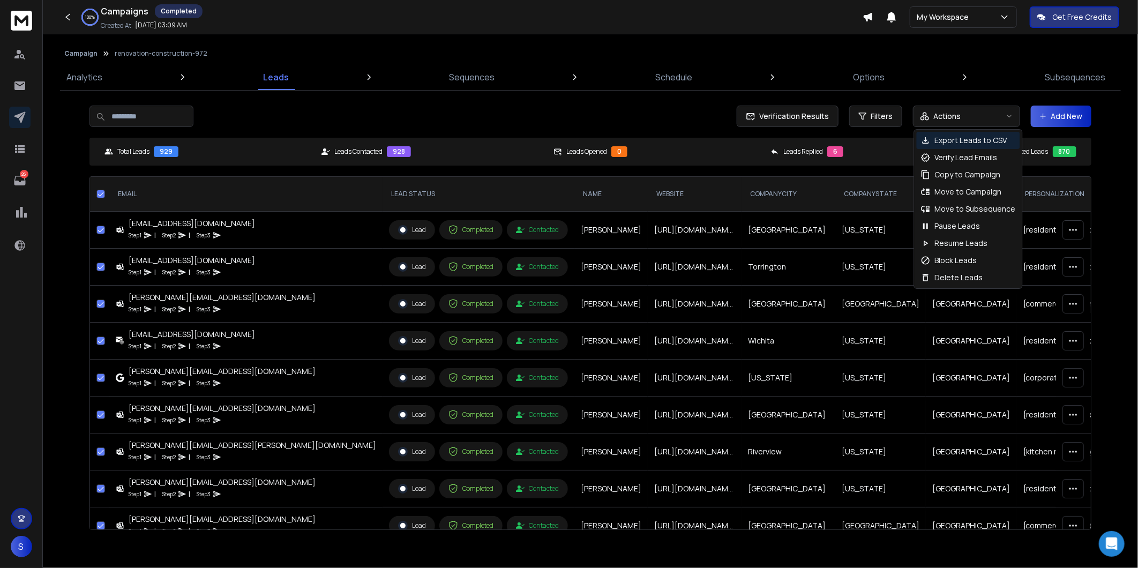
click at [955, 141] on p "Export Leads to CSV" at bounding box center [971, 140] width 72 height 11
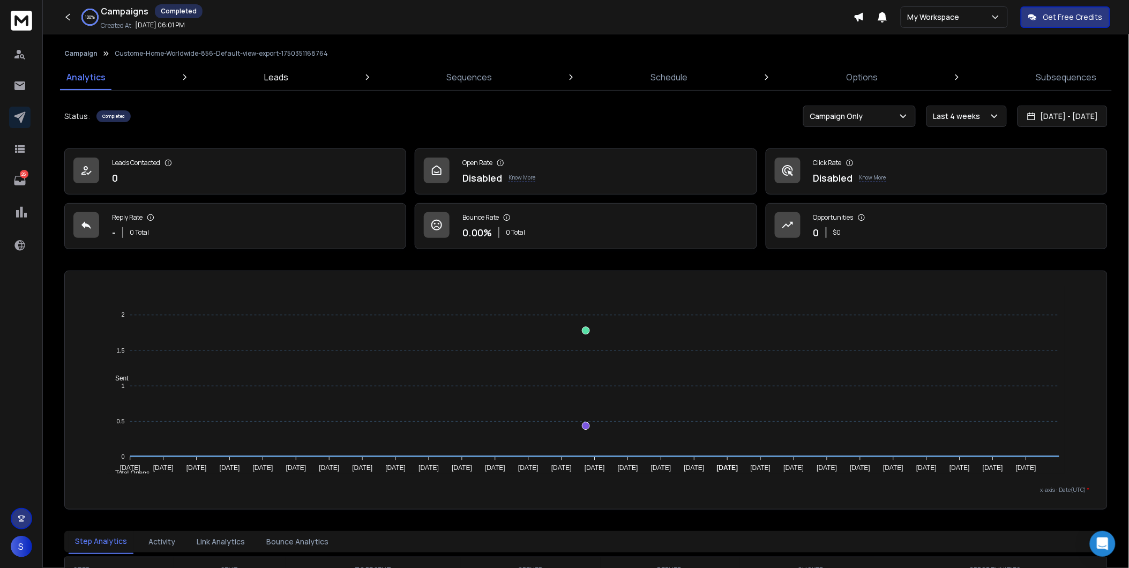
click at [278, 72] on p "Leads" at bounding box center [276, 77] width 24 height 13
click at [290, 75] on link "Leads" at bounding box center [276, 77] width 37 height 26
click at [286, 77] on p "Leads" at bounding box center [276, 77] width 24 height 13
click at [295, 78] on div "Analytics Leads Sequences Schedule Options Subsequences" at bounding box center [581, 77] width 1043 height 26
click at [282, 78] on p "Leads" at bounding box center [276, 77] width 24 height 13
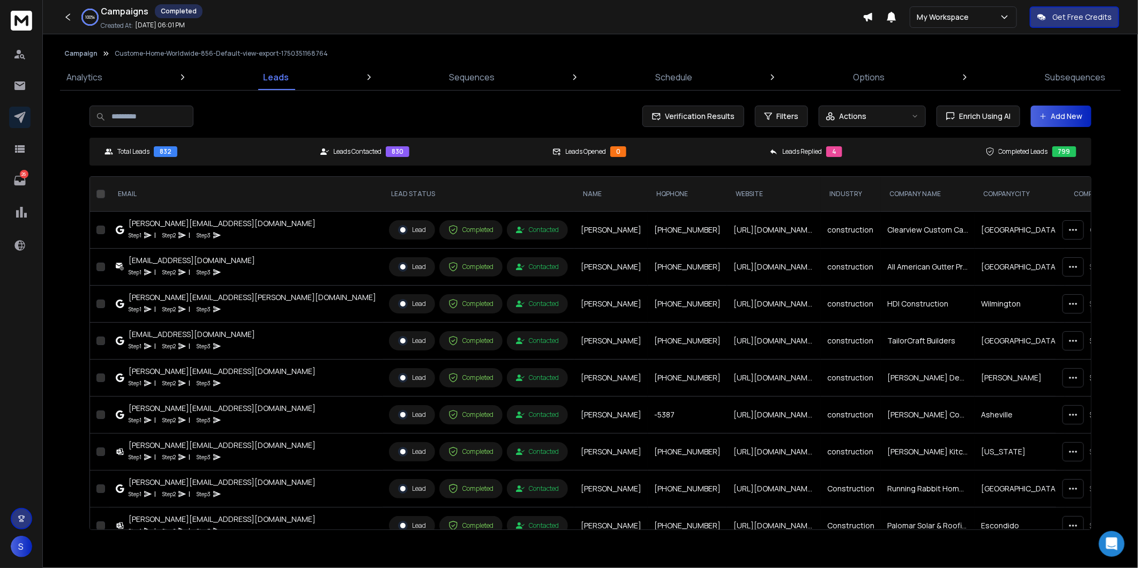
click at [549, 124] on div "Verification Results Filters Actions Enrich Using AI Add New" at bounding box center [591, 116] width 1002 height 21
click at [102, 193] on button "Select this Page" at bounding box center [100, 194] width 9 height 9
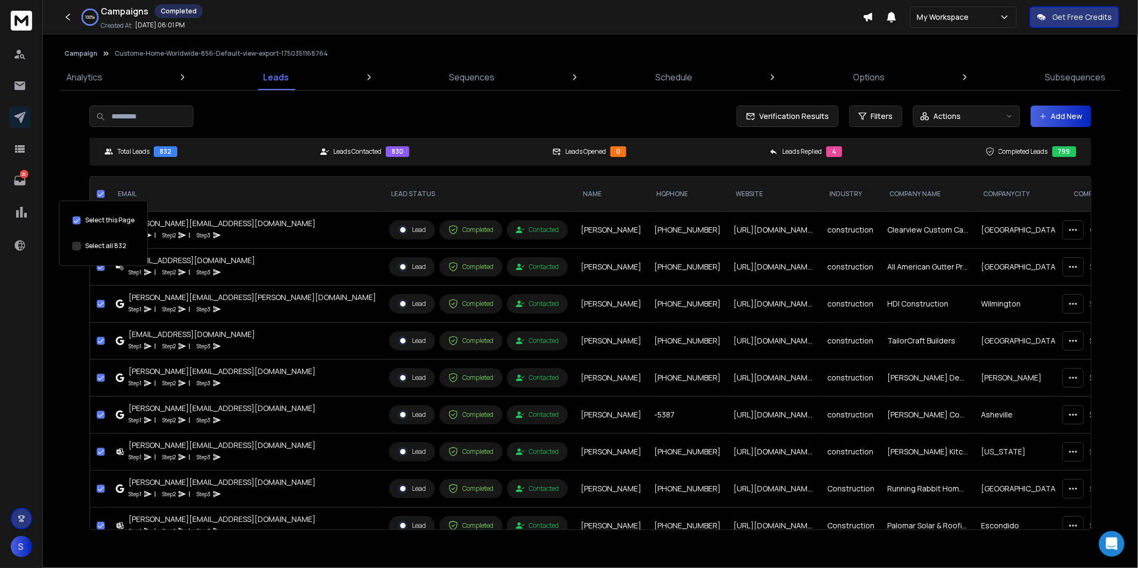
click at [74, 247] on button "Select this Page" at bounding box center [76, 246] width 9 height 9
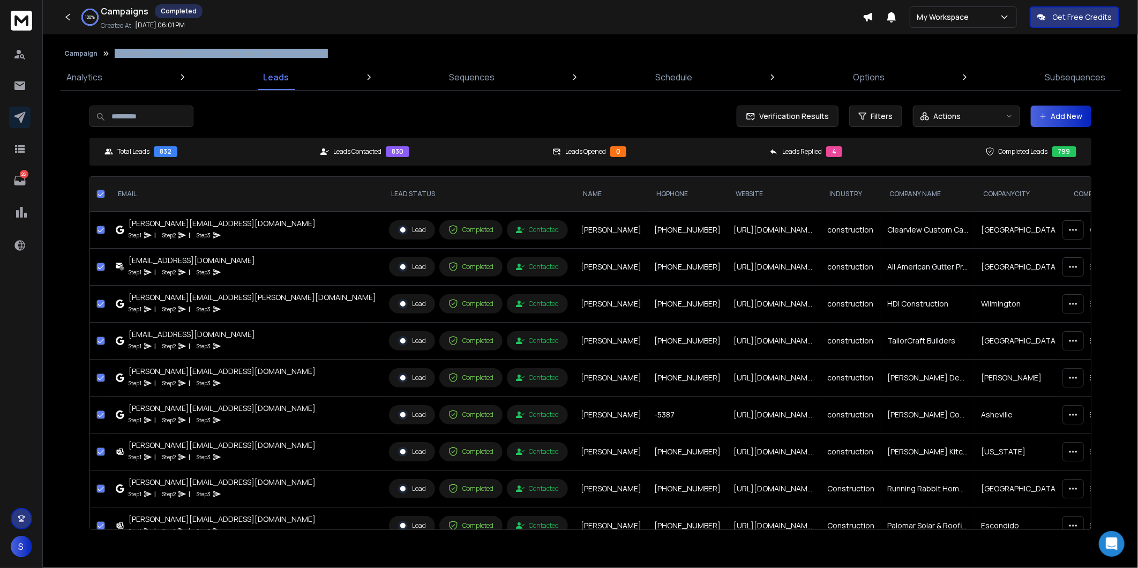
drag, startPoint x: 328, startPoint y: 51, endPoint x: 113, endPoint y: 51, distance: 215.5
click at [113, 51] on div "Campaign Custome-Home-Worldwide-856-Default-view-export-1750351168764" at bounding box center [590, 53] width 1053 height 9
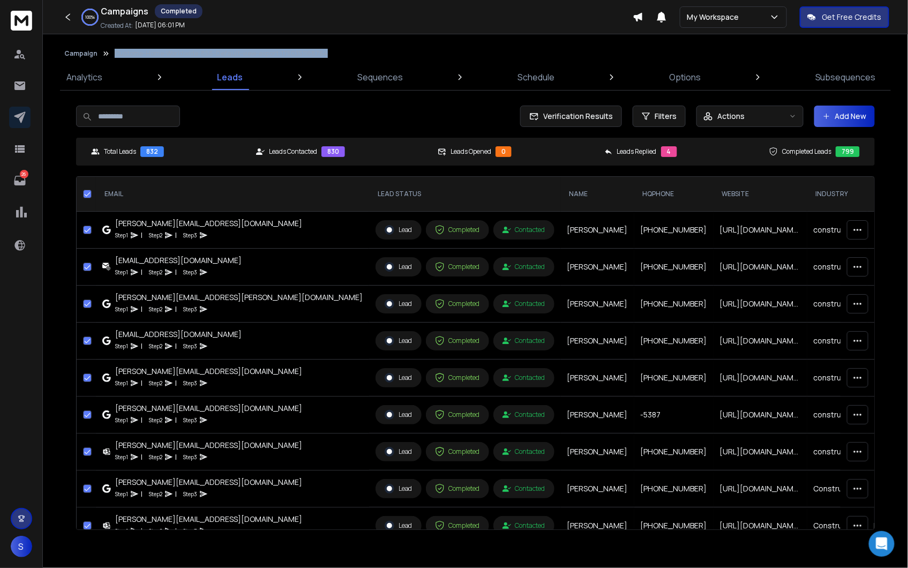
copy p "Custome-Home-Worldwide-856-Default-view-export-1750351168764"
click at [776, 117] on div "Actions" at bounding box center [744, 116] width 81 height 11
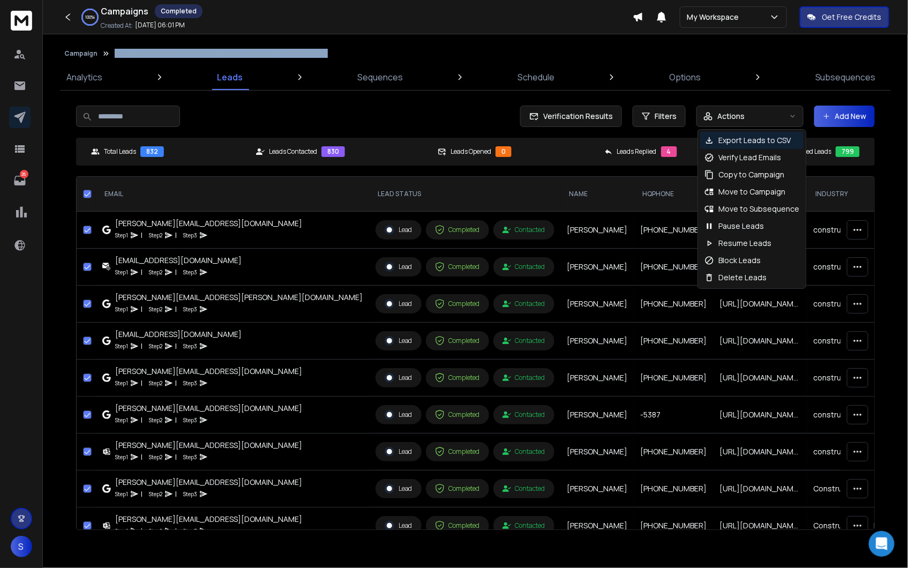
click at [774, 140] on p "Export Leads to CSV" at bounding box center [755, 140] width 72 height 11
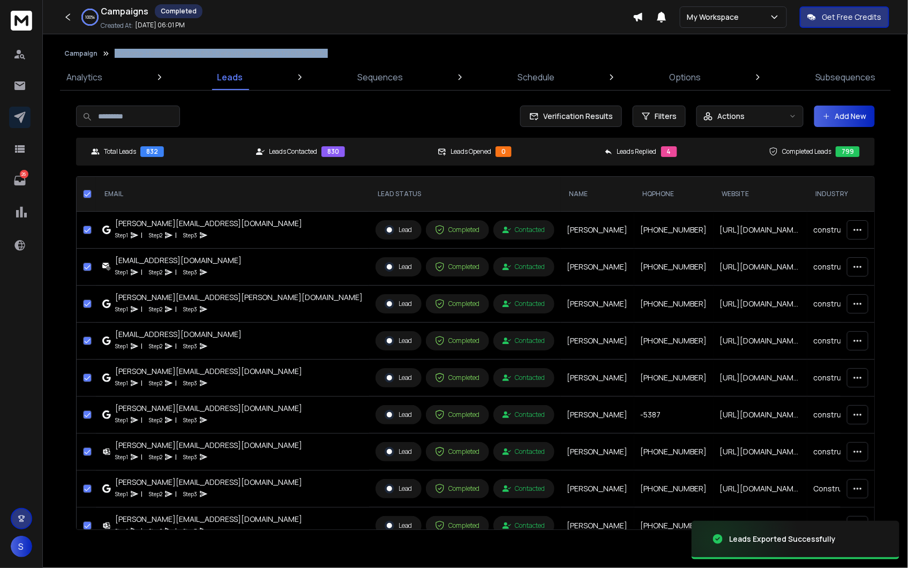
click at [832, 60] on div "Campaign Custome-Home-Worldwide-856-Default-view-export-1750351168764" at bounding box center [475, 53] width 831 height 17
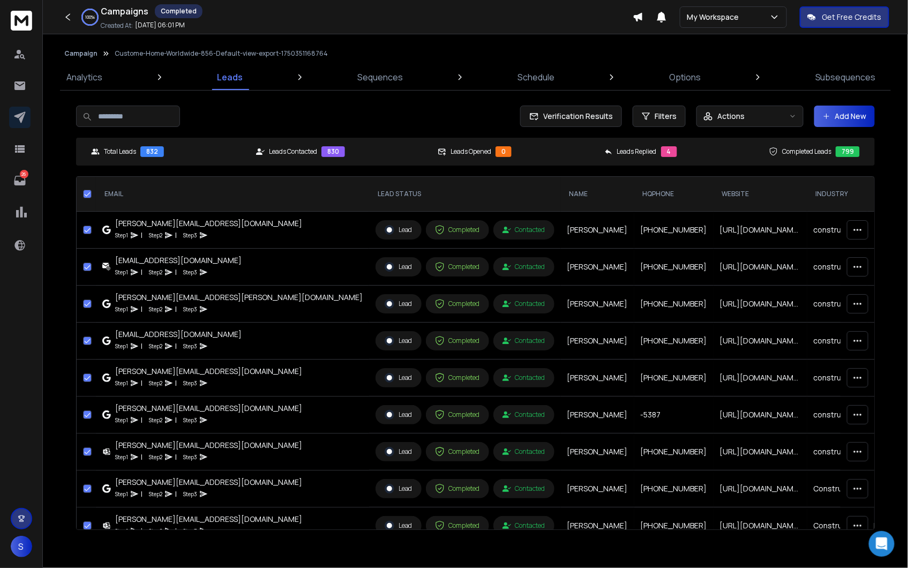
drag, startPoint x: 687, startPoint y: 44, endPoint x: 752, endPoint y: 0, distance: 78.8
click at [687, 44] on div "Campaign Custome-Home-Worldwide-856-Default-view-export-1750351168764 Analytics…" at bounding box center [476, 284] width 866 height 500
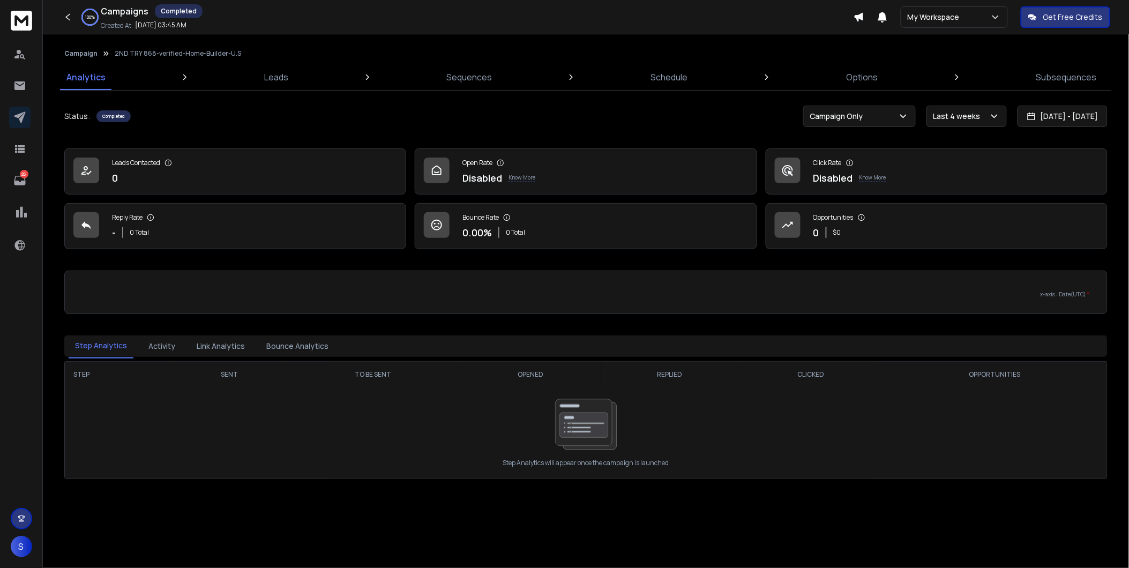
drag, startPoint x: 278, startPoint y: 77, endPoint x: 356, endPoint y: 72, distance: 78.4
click at [278, 77] on p "Leads" at bounding box center [276, 77] width 24 height 13
click at [281, 74] on p "Leads" at bounding box center [276, 77] width 24 height 13
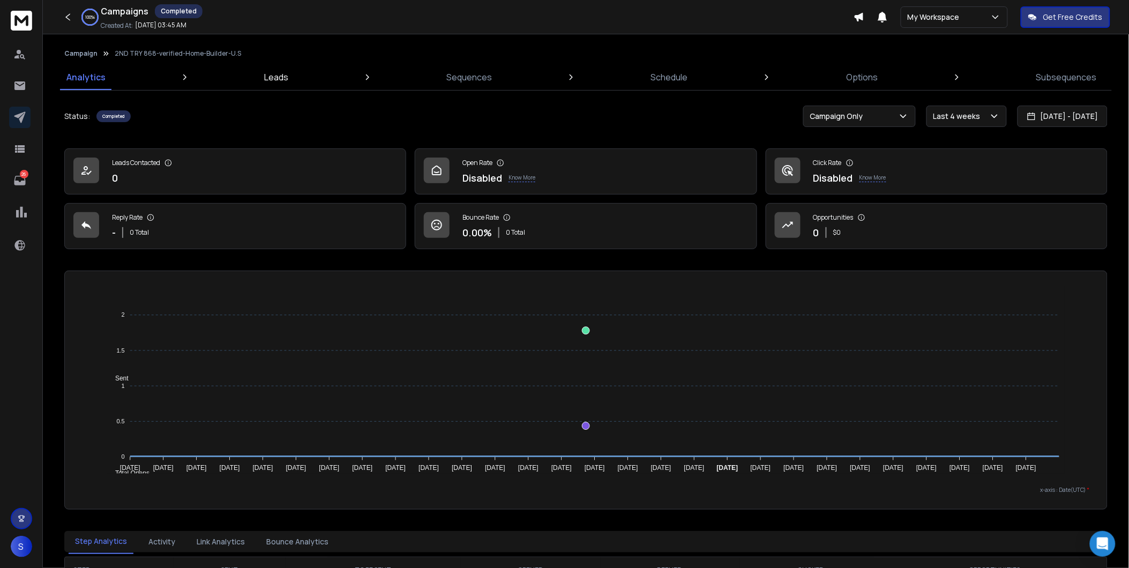
click at [275, 72] on p "Leads" at bounding box center [276, 77] width 24 height 13
click at [274, 78] on p "Leads" at bounding box center [276, 77] width 24 height 13
click at [280, 70] on link "Leads" at bounding box center [276, 77] width 37 height 26
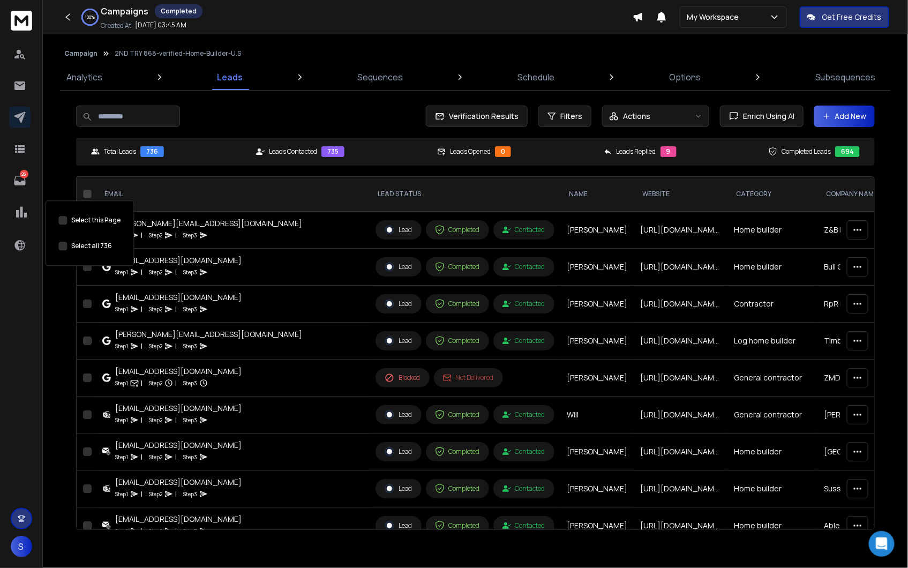
click at [62, 247] on button "Select this Page" at bounding box center [62, 246] width 9 height 9
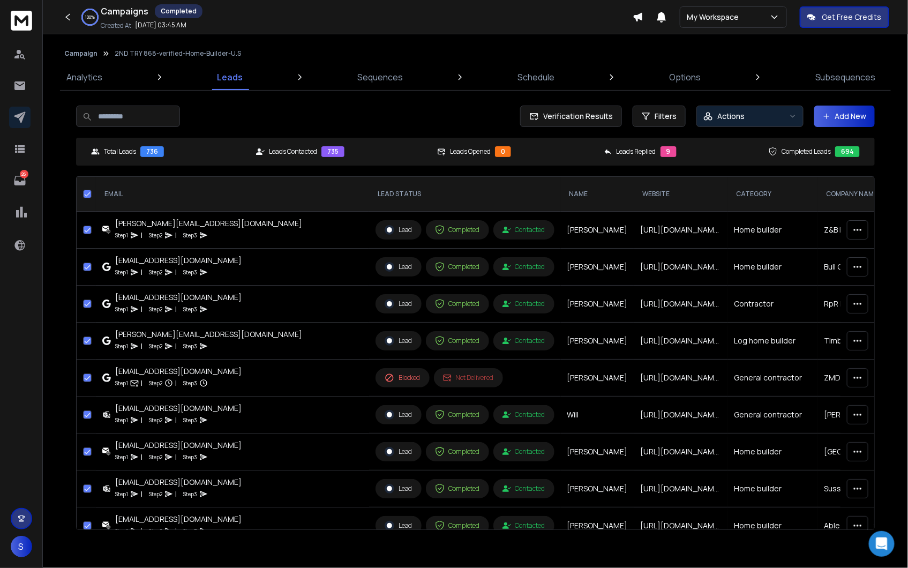
click at [788, 113] on button "Actions" at bounding box center [750, 116] width 107 height 21
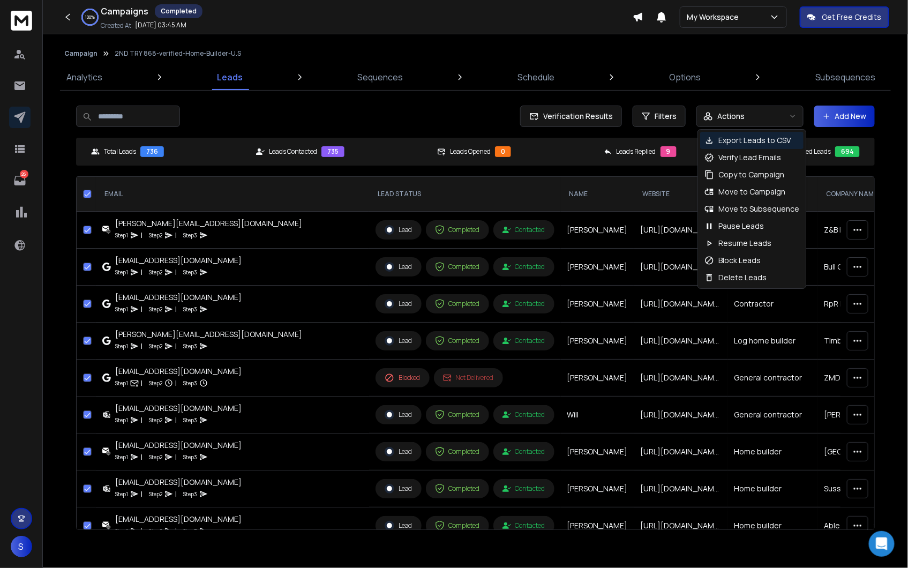
click at [743, 146] on div "Export Leads to CSV" at bounding box center [751, 140] width 103 height 17
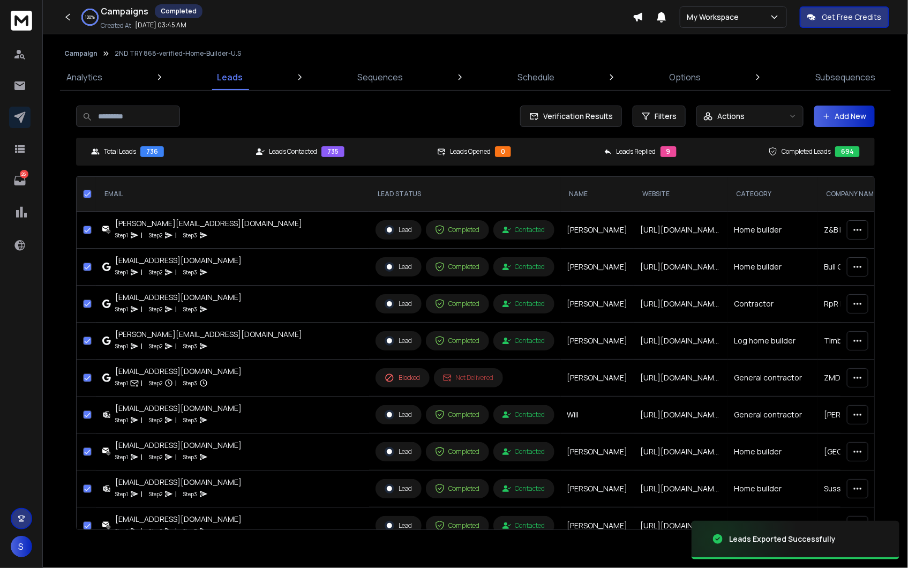
click at [467, 45] on div "Campaign 2ND TRY 868-verified-Home-Builder-U.S" at bounding box center [475, 53] width 831 height 17
drag, startPoint x: 248, startPoint y: 49, endPoint x: 111, endPoint y: 52, distance: 136.7
click at [111, 52] on div "Campaign 2ND TRY 868-verified-Home-Builder-U.S" at bounding box center [475, 53] width 823 height 9
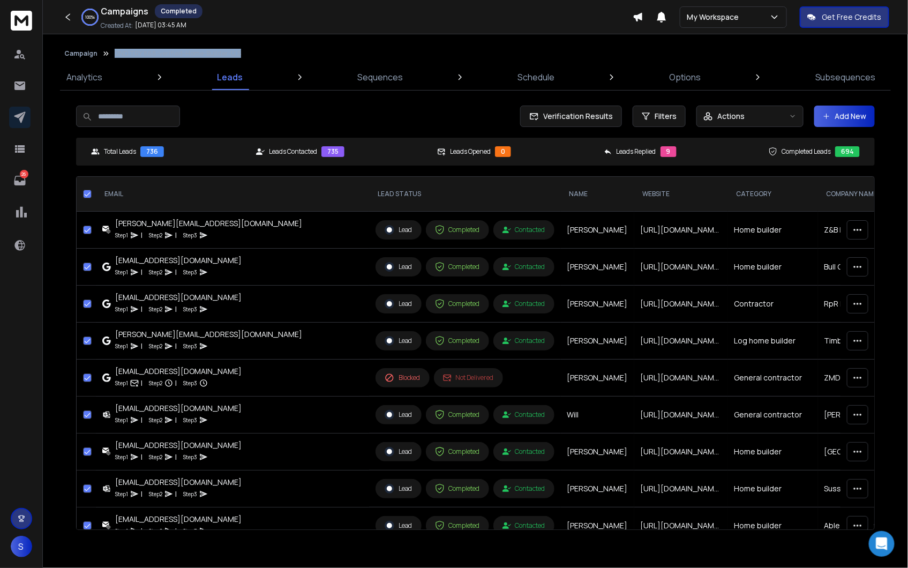
copy p "2ND TRY 868-verified-Home-Builder-U.S"
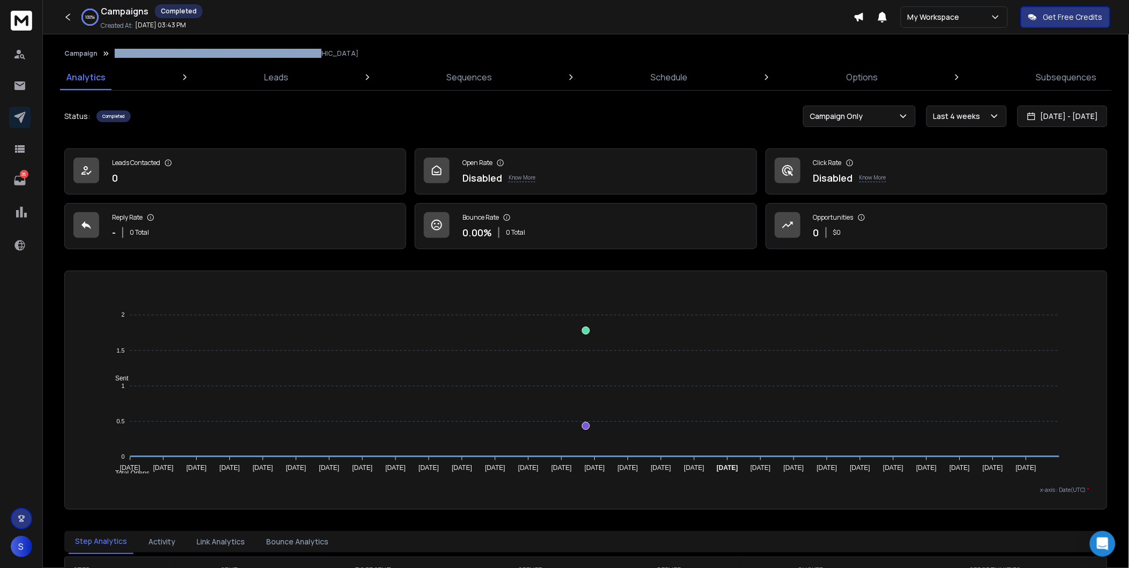
drag, startPoint x: 325, startPoint y: 50, endPoint x: 108, endPoint y: 51, distance: 217.6
click at [108, 51] on div "Campaign 2nd try 1089-Construction-Company-Filtered-leads-in-[GEOGRAPHIC_DATA]" at bounding box center [585, 53] width 1043 height 9
click at [284, 79] on p "Leads" at bounding box center [276, 77] width 24 height 13
drag, startPoint x: 279, startPoint y: 73, endPoint x: 292, endPoint y: 73, distance: 13.4
click at [279, 73] on p "Leads" at bounding box center [276, 77] width 24 height 13
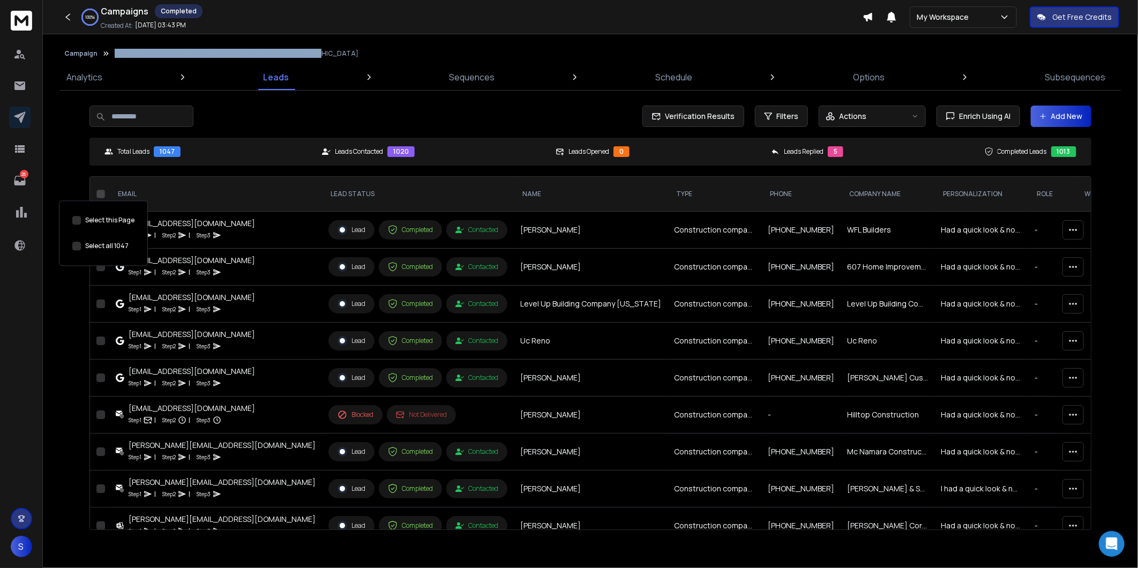
click at [98, 242] on label "Select all 1047" at bounding box center [106, 246] width 43 height 9
click at [77, 244] on button "Select this Page" at bounding box center [76, 246] width 9 height 9
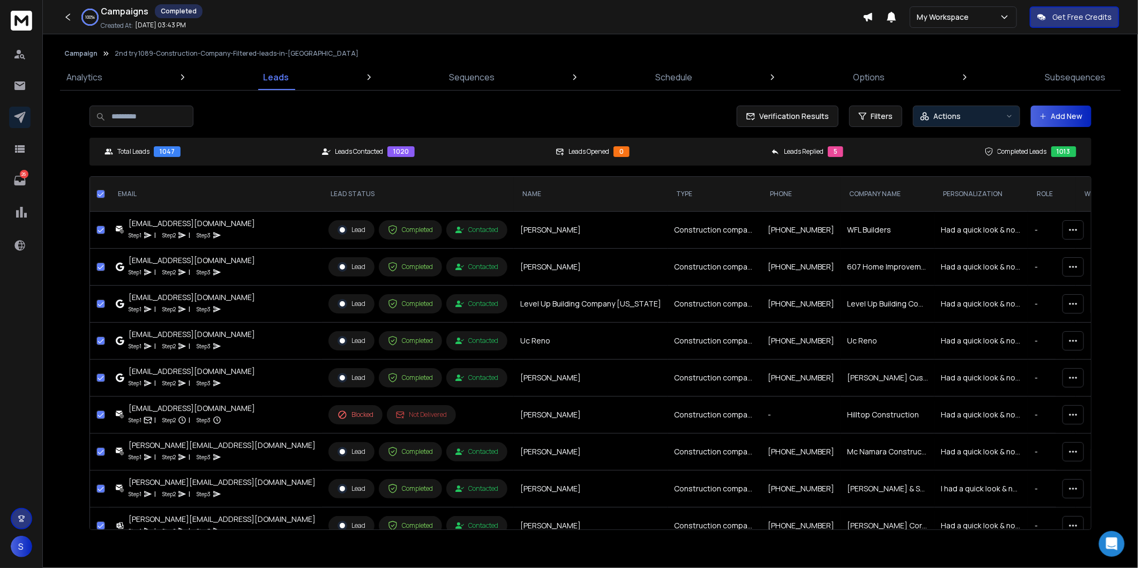
click at [1008, 113] on icon "button" at bounding box center [1010, 116] width 8 height 9
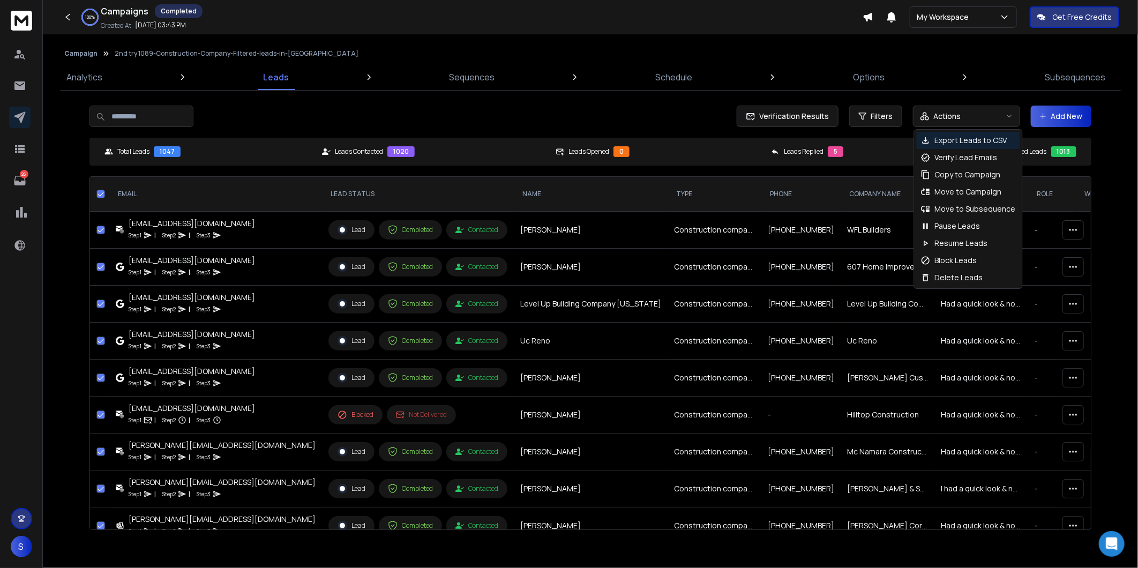
click at [994, 140] on p "Export Leads to CSV" at bounding box center [971, 140] width 72 height 11
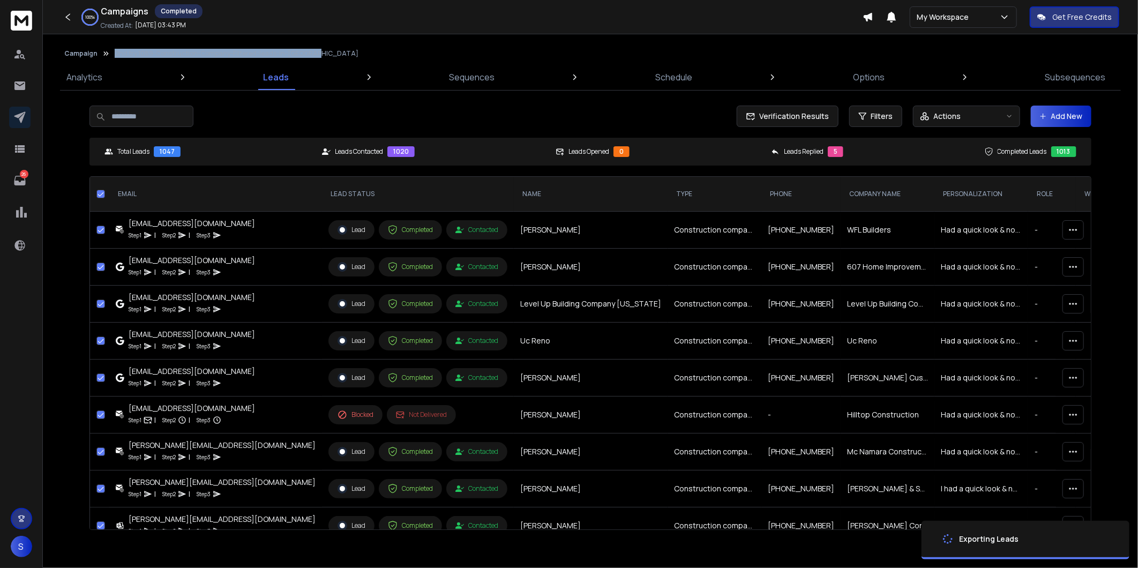
drag, startPoint x: 314, startPoint y: 53, endPoint x: 113, endPoint y: 57, distance: 201.6
click at [113, 57] on div "Campaign 2nd try 1089-Construction-Company-Filtered-leads-in-[GEOGRAPHIC_DATA]" at bounding box center [590, 53] width 1053 height 9
copy p "2nd try 1089-Construction-Company-Filtered-leads-in-[GEOGRAPHIC_DATA]"
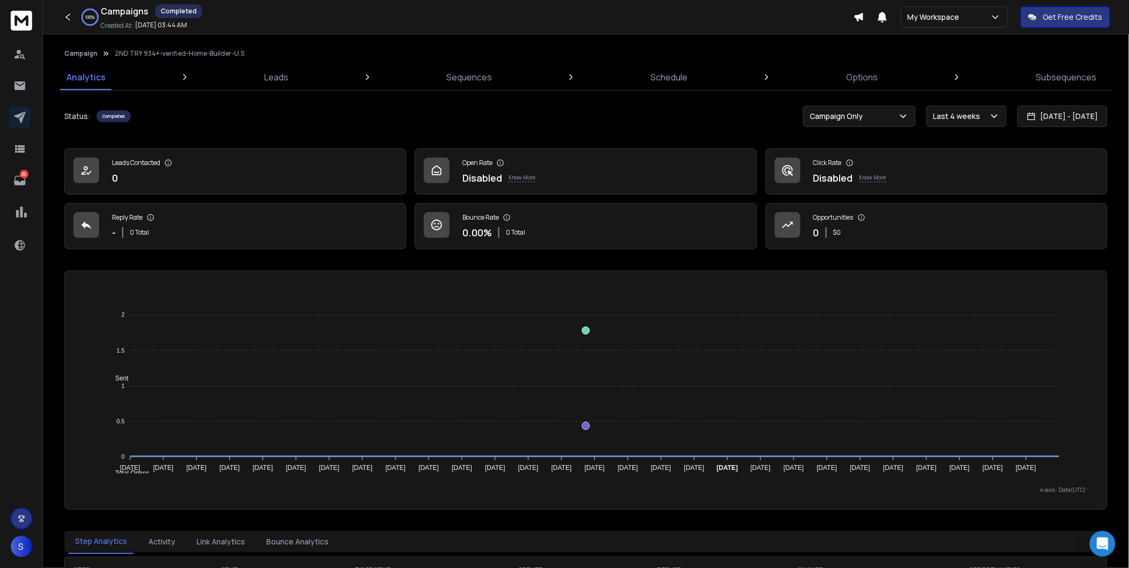
click at [694, 36] on div "Campaign 2ND TRY 934+-verified-Home-Builder-U.S Analytics Leads Sequences Sched…" at bounding box center [586, 364] width 1086 height 660
click at [274, 78] on p "Leads" at bounding box center [276, 77] width 24 height 13
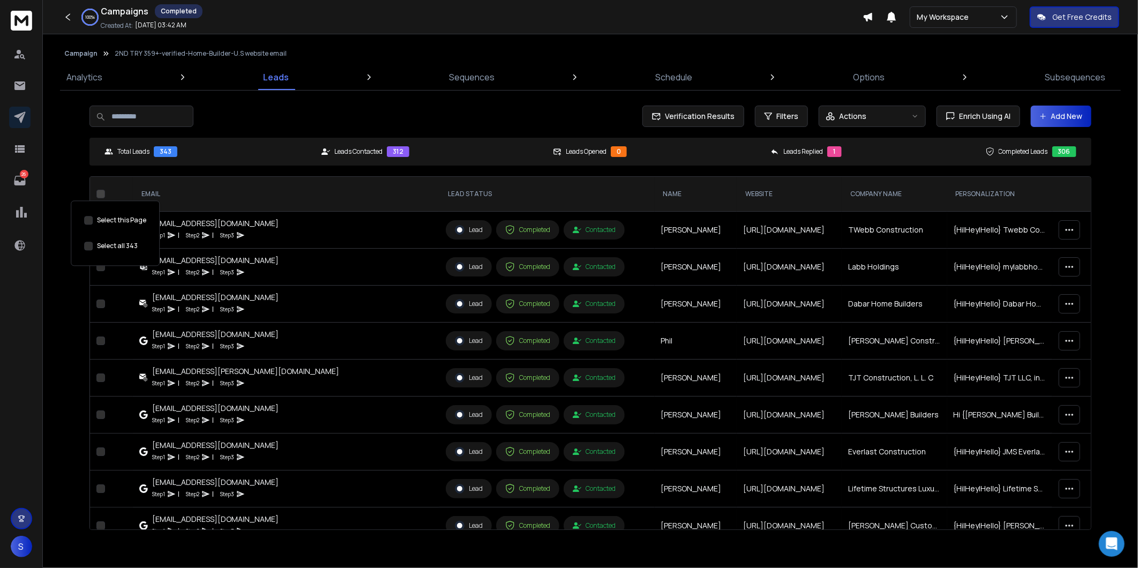
click at [89, 247] on button "Select this Page" at bounding box center [88, 246] width 9 height 9
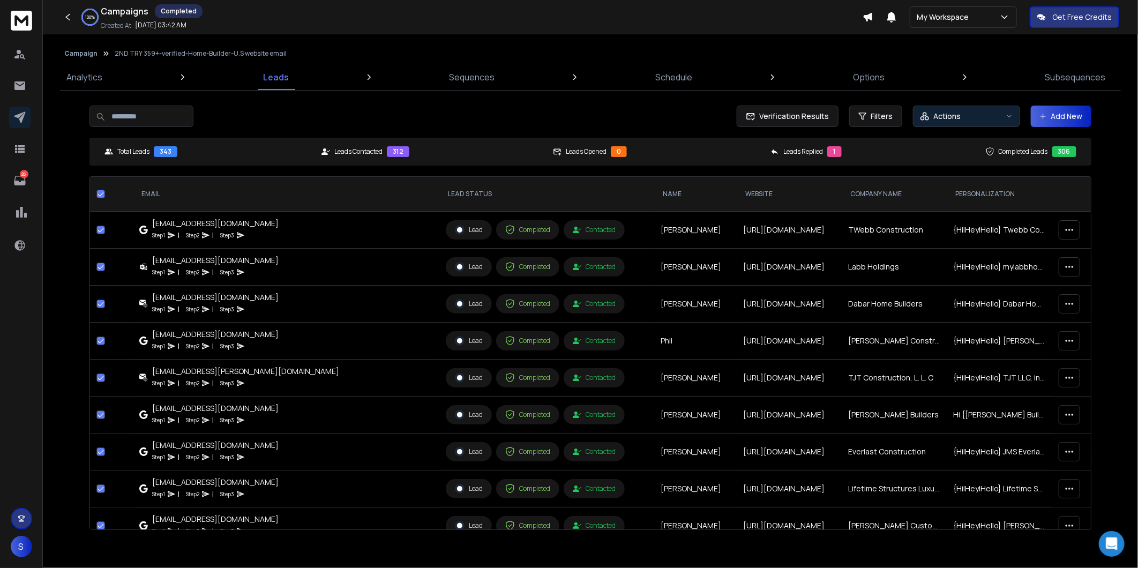
click at [1015, 116] on button "Actions" at bounding box center [966, 116] width 107 height 21
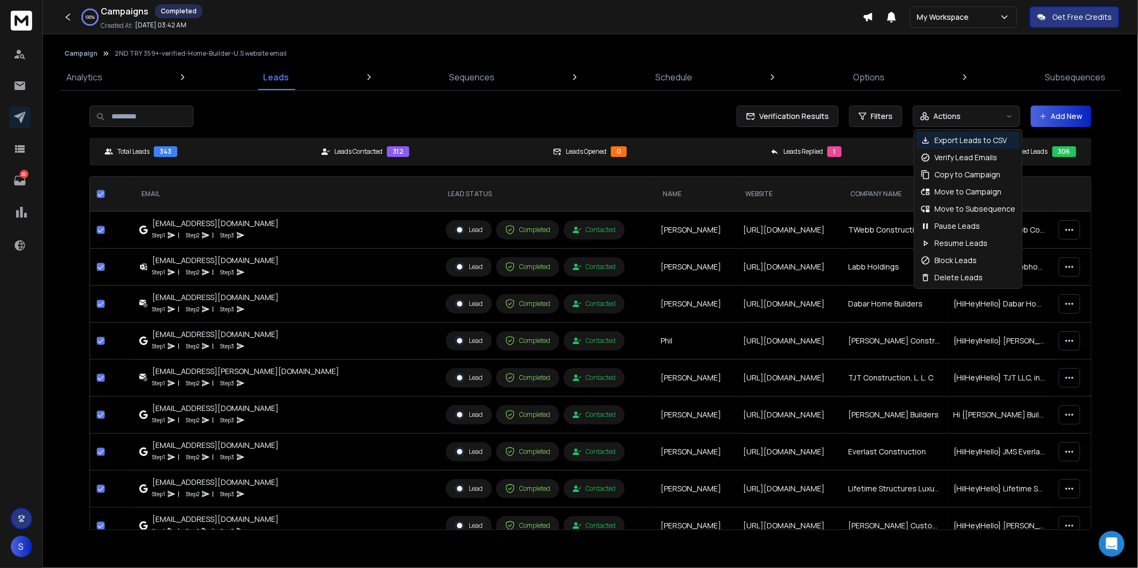
click at [995, 135] on p "Export Leads to CSV" at bounding box center [971, 140] width 72 height 11
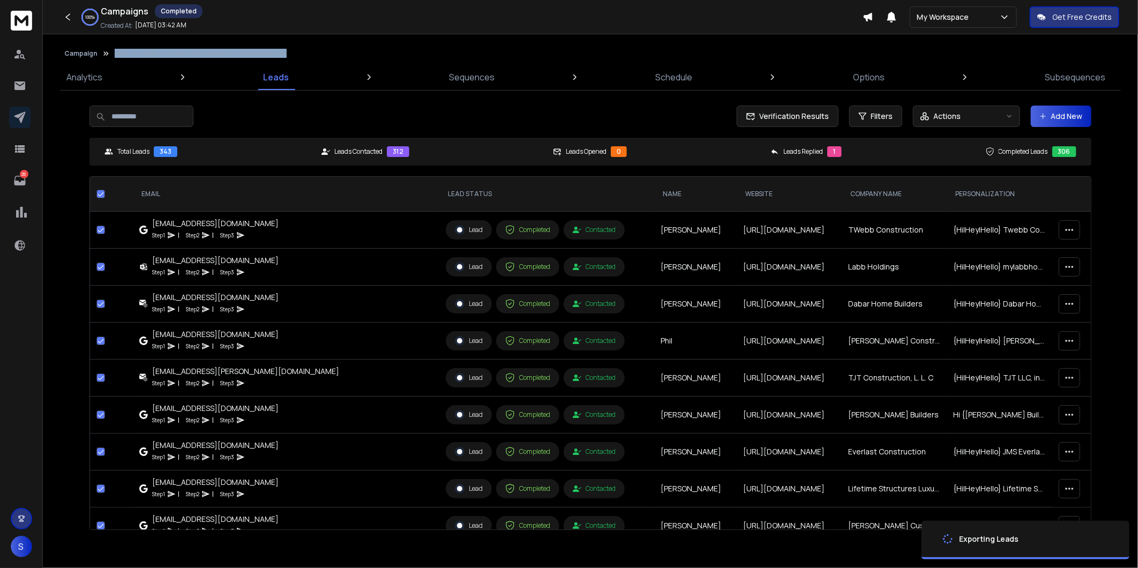
drag, startPoint x: 286, startPoint y: 54, endPoint x: 111, endPoint y: 47, distance: 174.3
click at [111, 47] on div "Campaign 2ND TRY 359+-verified-Home-Builder-U.S website email" at bounding box center [590, 53] width 1061 height 17
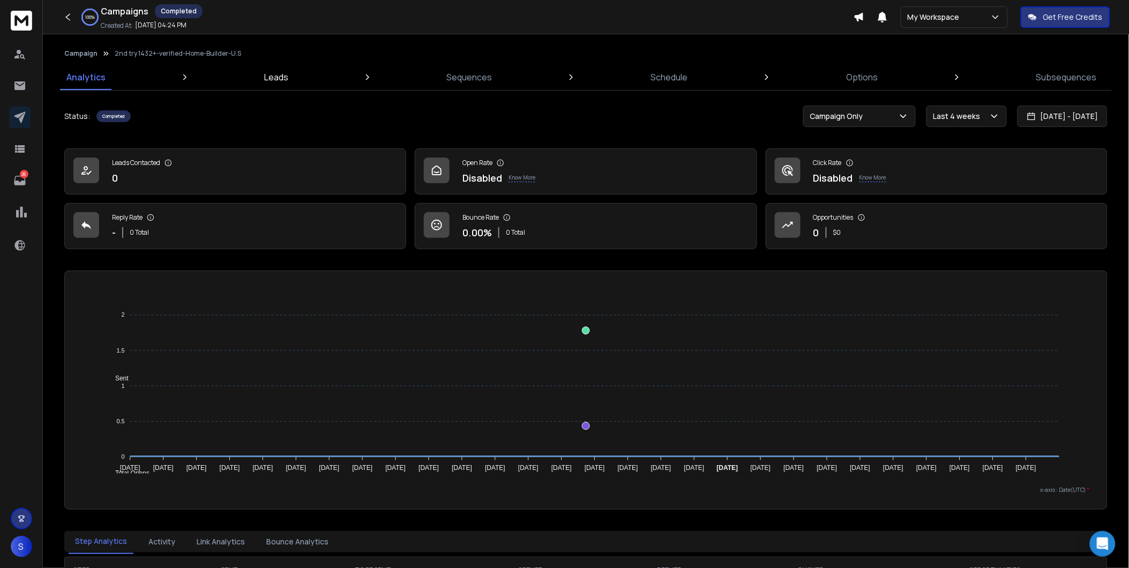
click at [278, 79] on p "Leads" at bounding box center [276, 77] width 24 height 13
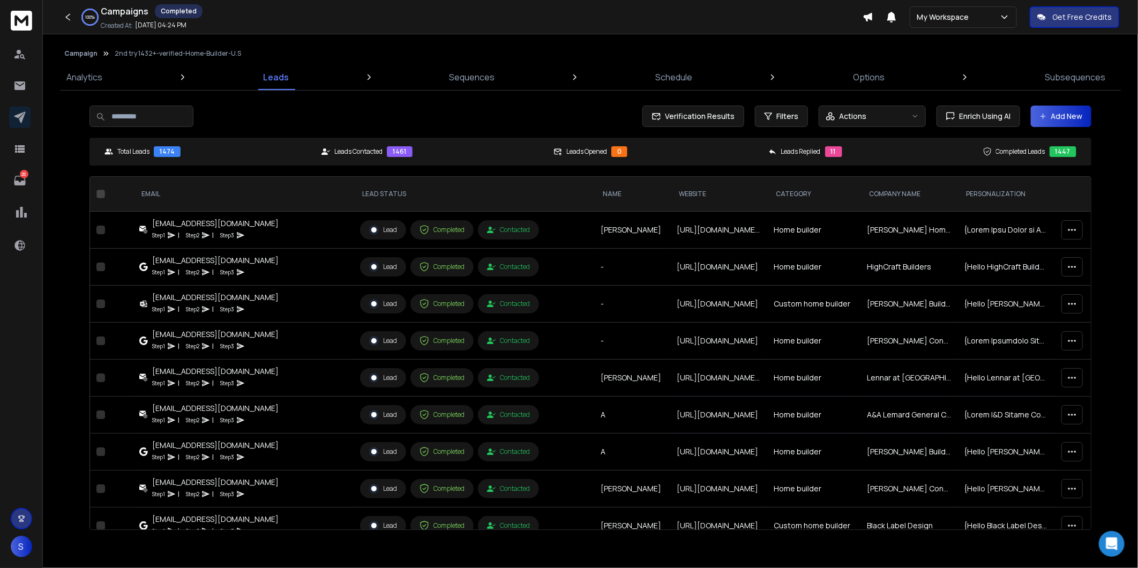
click at [242, 148] on div "Total Leads 1474 Leads Contacted 1461 Leads Opened 0 Leads Replied 11 Completed…" at bounding box center [591, 152] width 1002 height 28
click at [100, 194] on button "Select this Page" at bounding box center [100, 194] width 9 height 9
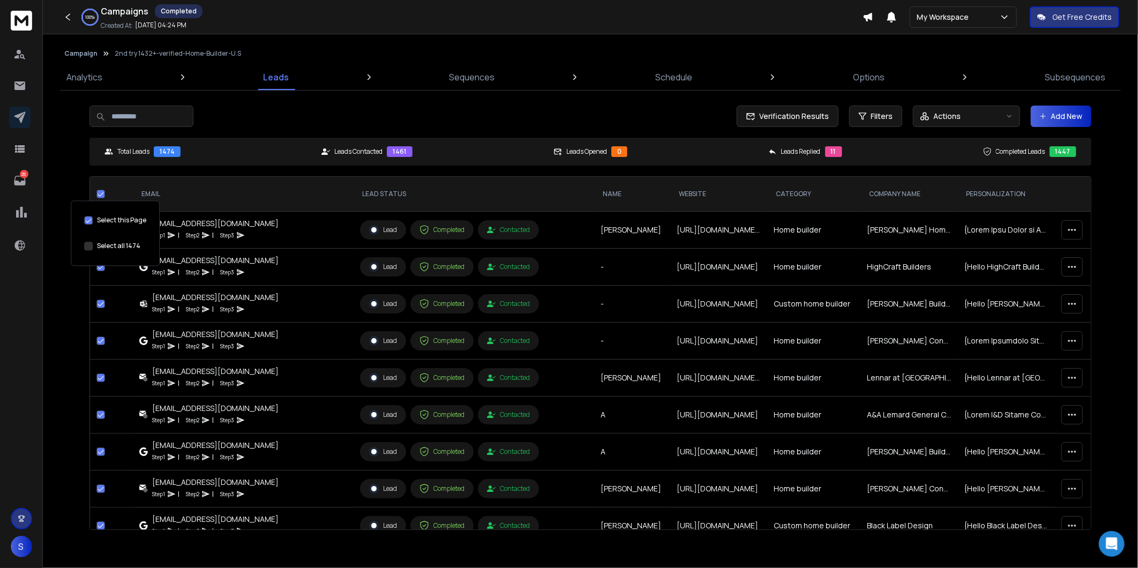
click at [87, 249] on button "Select this Page" at bounding box center [88, 246] width 9 height 9
click at [994, 124] on button "Actions" at bounding box center [966, 116] width 107 height 21
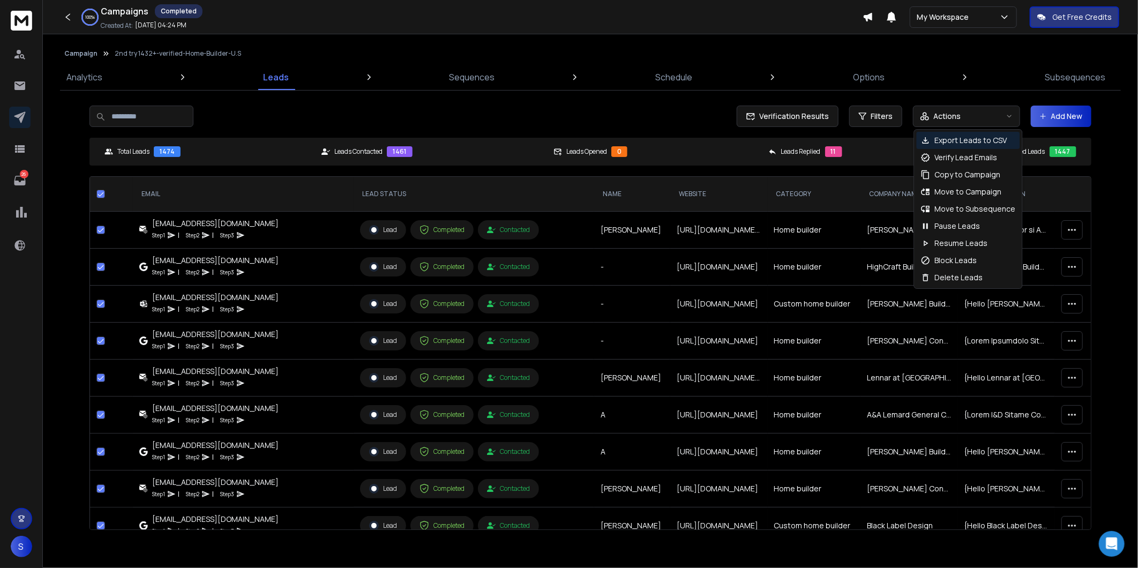
click at [961, 138] on p "Export Leads to CSV" at bounding box center [971, 140] width 72 height 11
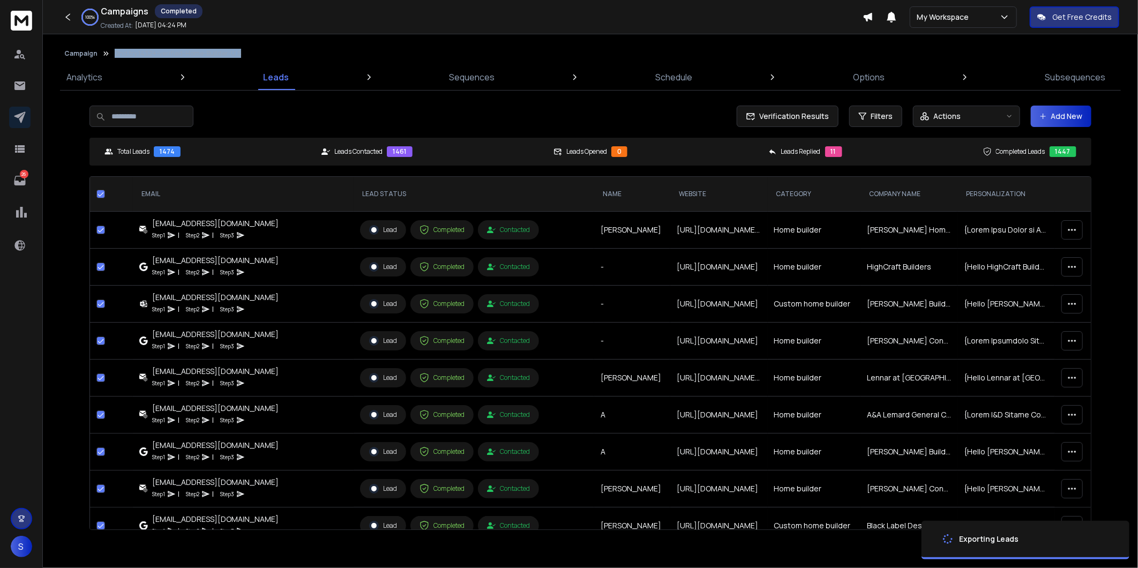
drag, startPoint x: 251, startPoint y: 50, endPoint x: 111, endPoint y: 49, distance: 139.3
click at [111, 49] on div "Campaign 2nd try 1432+-verified-Home-Builder-U.S" at bounding box center [590, 53] width 1053 height 9
copy p "2nd try 1432+-verified-Home-Builder-U.S"
